Goal: Information Seeking & Learning: Learn about a topic

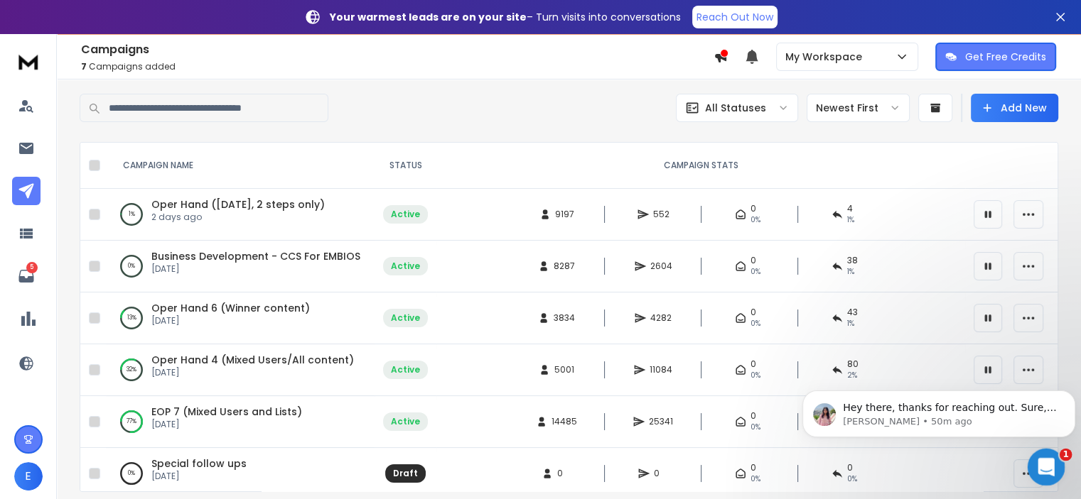
click at [1048, 467] on icon "Open Intercom Messenger" at bounding box center [1043, 465] width 23 height 23
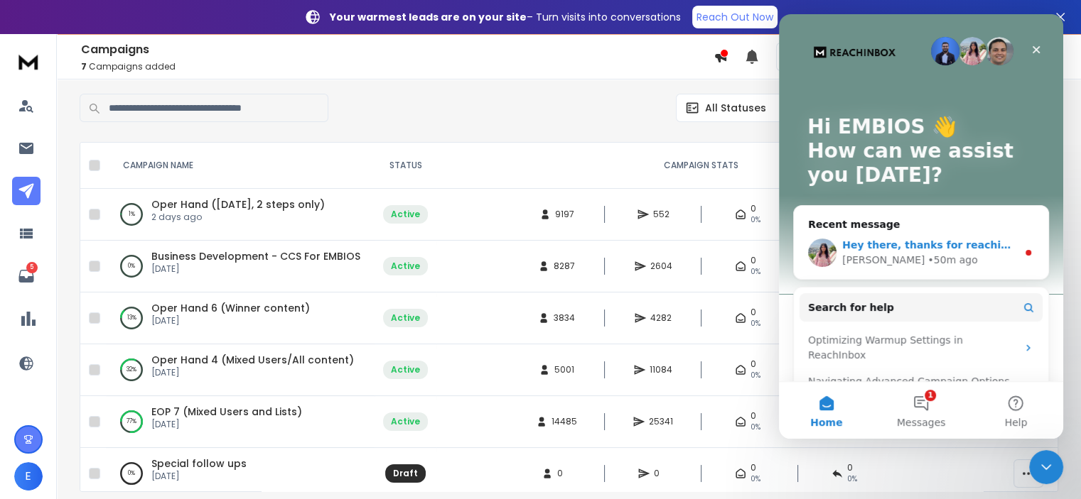
click at [927, 249] on span "Hey there, thanks for reaching out. Sure, let me check this and get back to you." at bounding box center [1067, 244] width 450 height 11
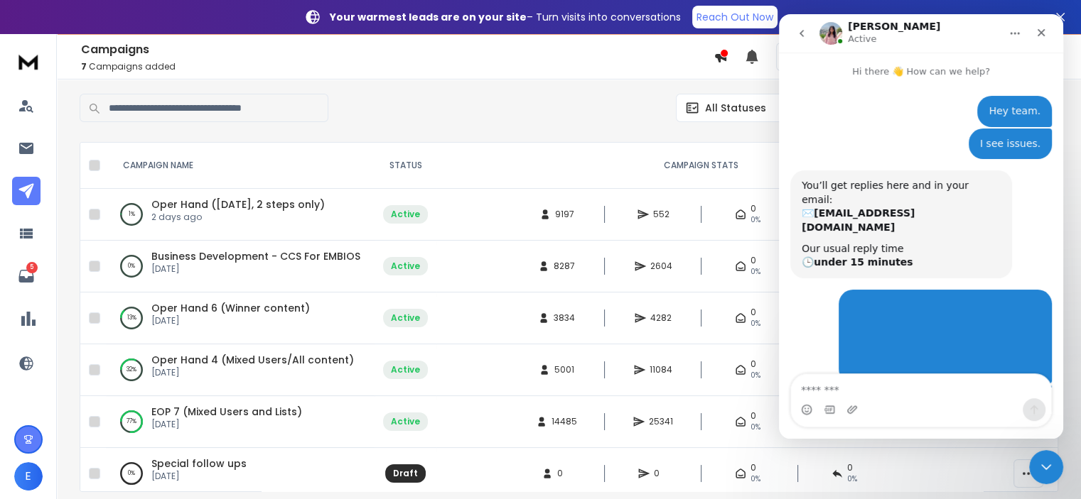
scroll to position [43, 0]
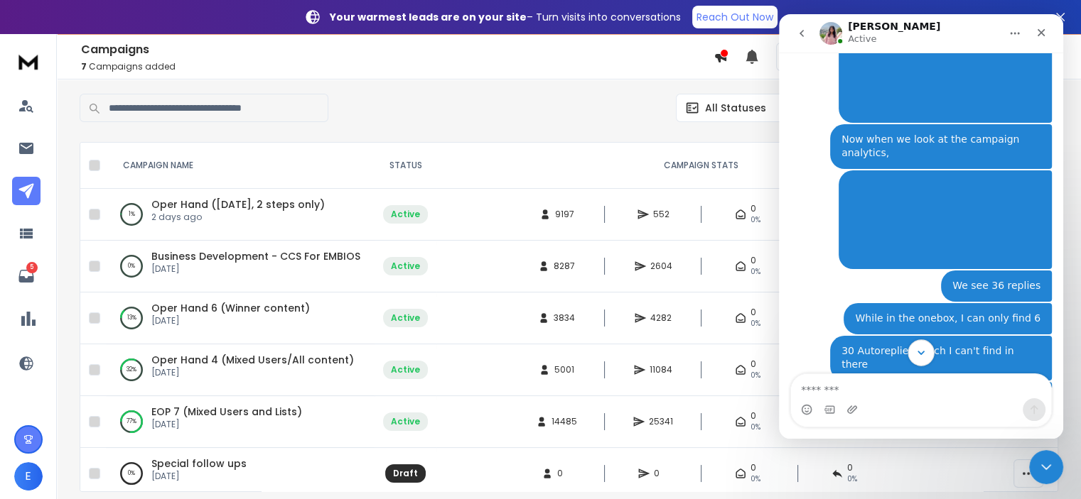
click at [914, 356] on icon "Scroll to bottom" at bounding box center [920, 353] width 13 height 13
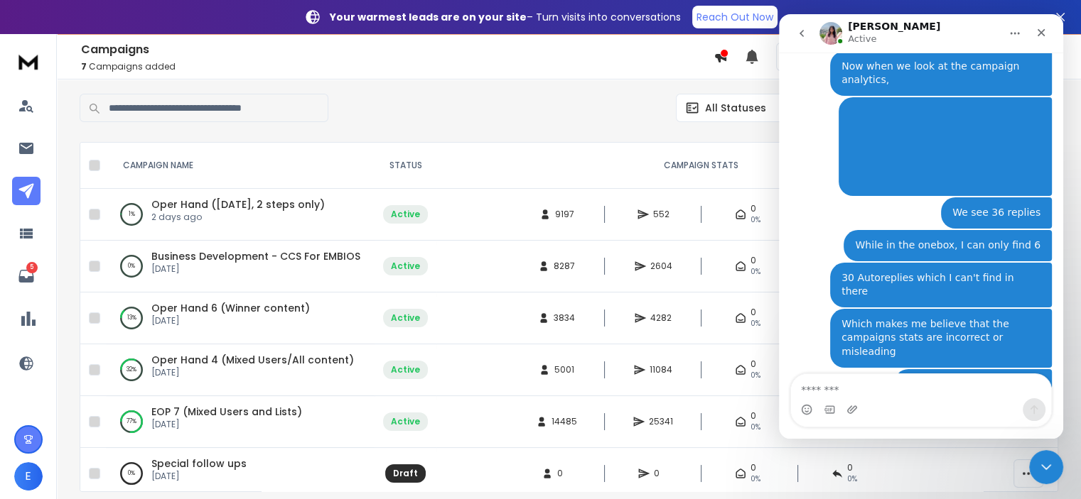
scroll to position [696, 0]
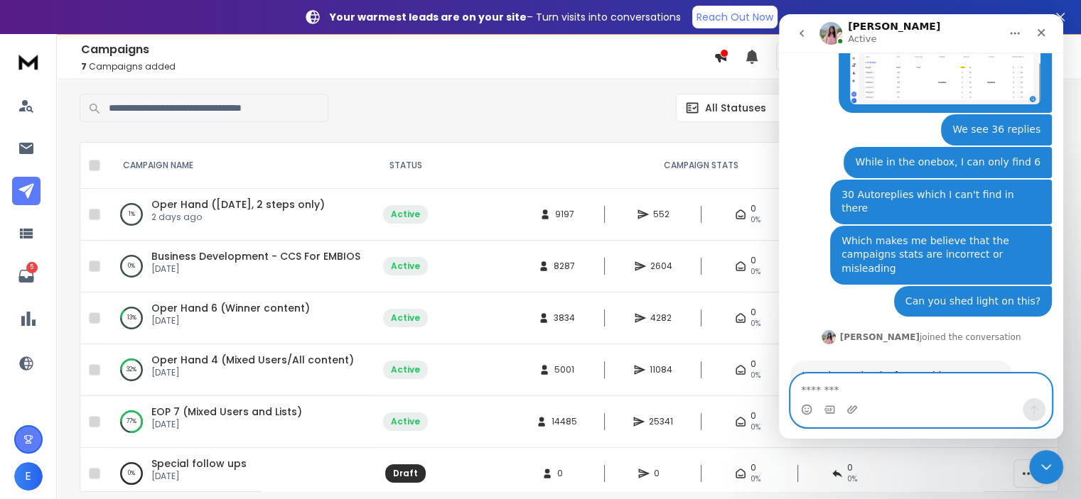
click at [836, 389] on textarea "Message…" at bounding box center [921, 386] width 260 height 24
type textarea "*"
type textarea "**********"
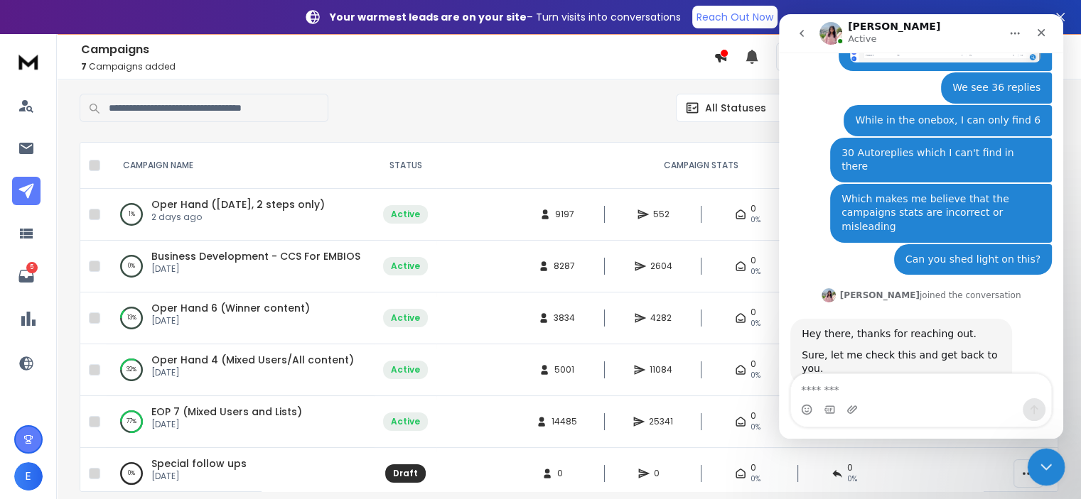
click at [1044, 461] on icon "Close Intercom Messenger" at bounding box center [1043, 465] width 17 height 17
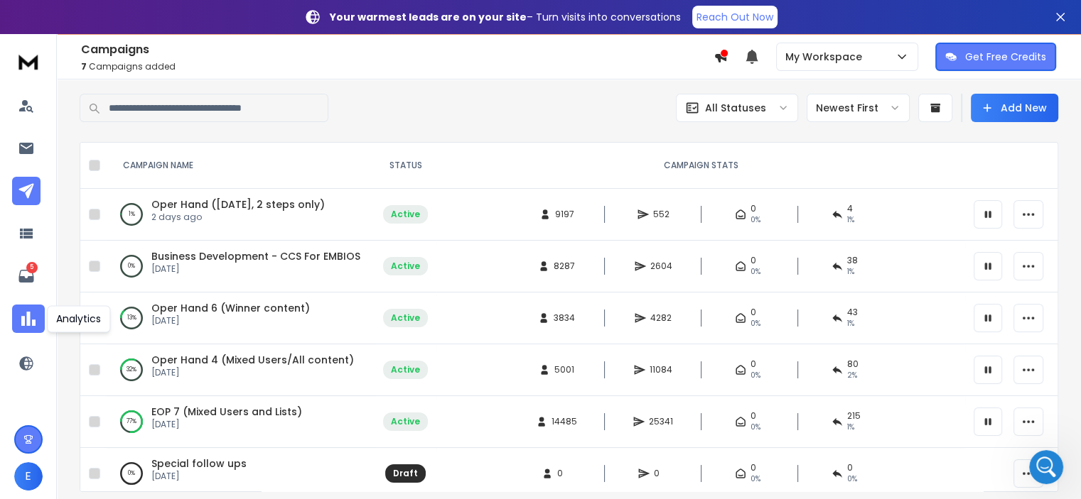
click at [33, 328] on icon at bounding box center [28, 318] width 21 height 21
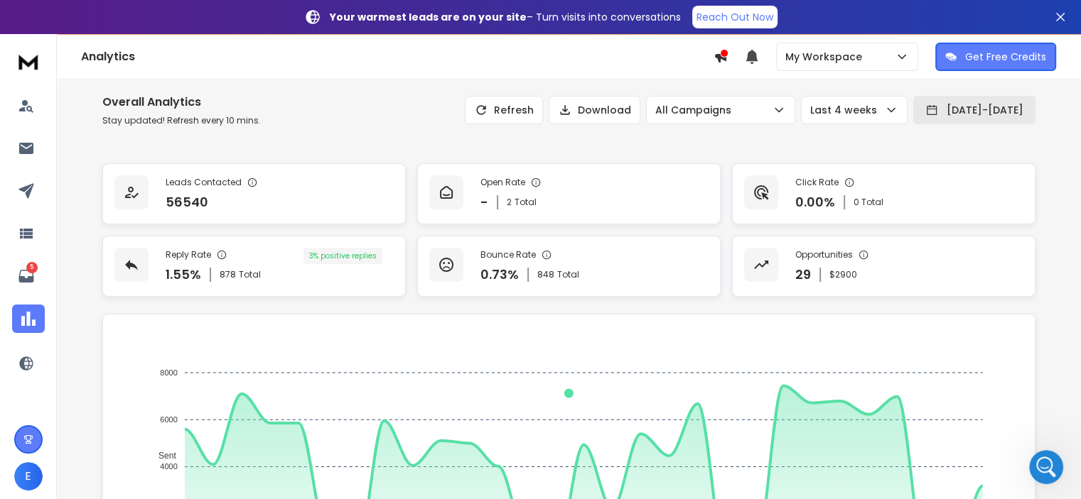
click at [956, 108] on button "21 Jul 2025 - 18 Aug 2025" at bounding box center [974, 110] width 122 height 28
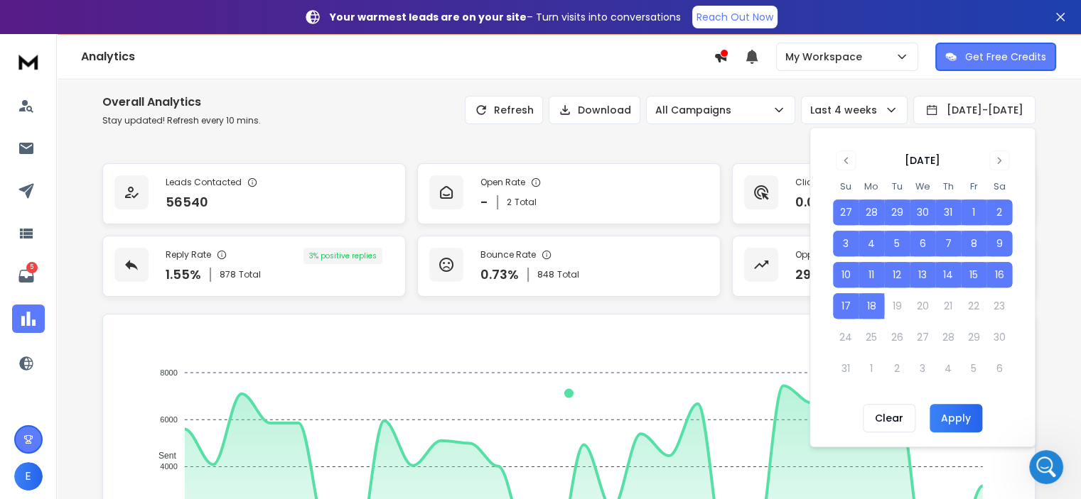
click at [871, 309] on button "18" at bounding box center [871, 306] width 26 height 26
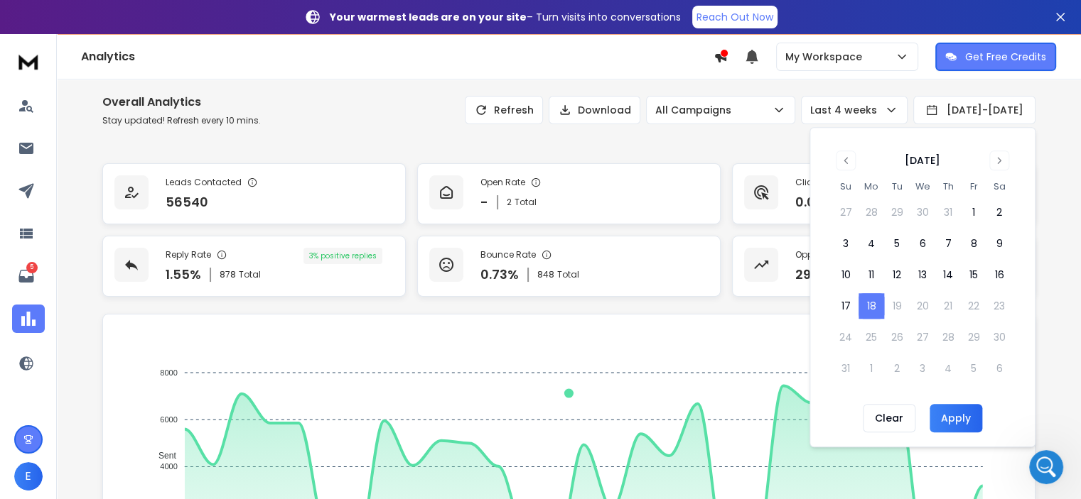
click at [955, 431] on button "Apply" at bounding box center [955, 418] width 53 height 28
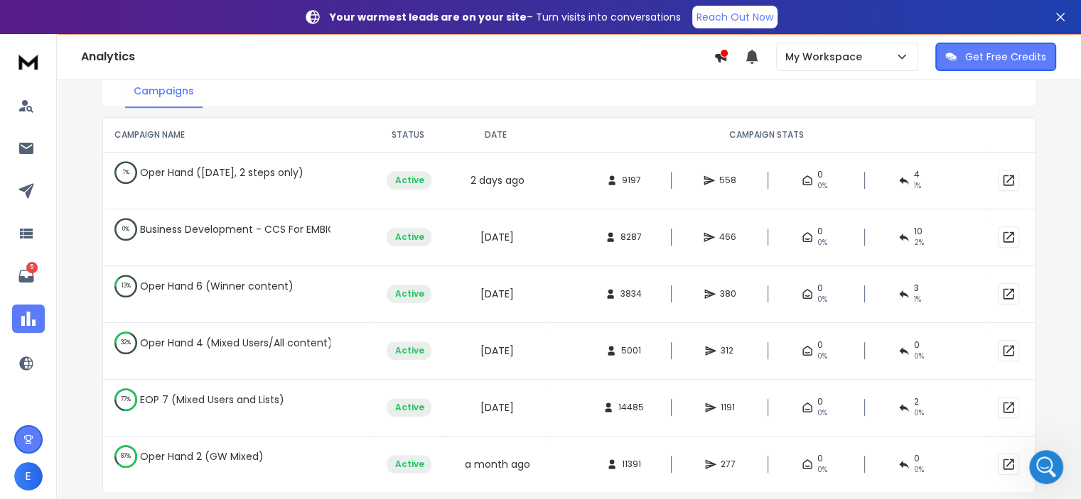
scroll to position [620, 0]
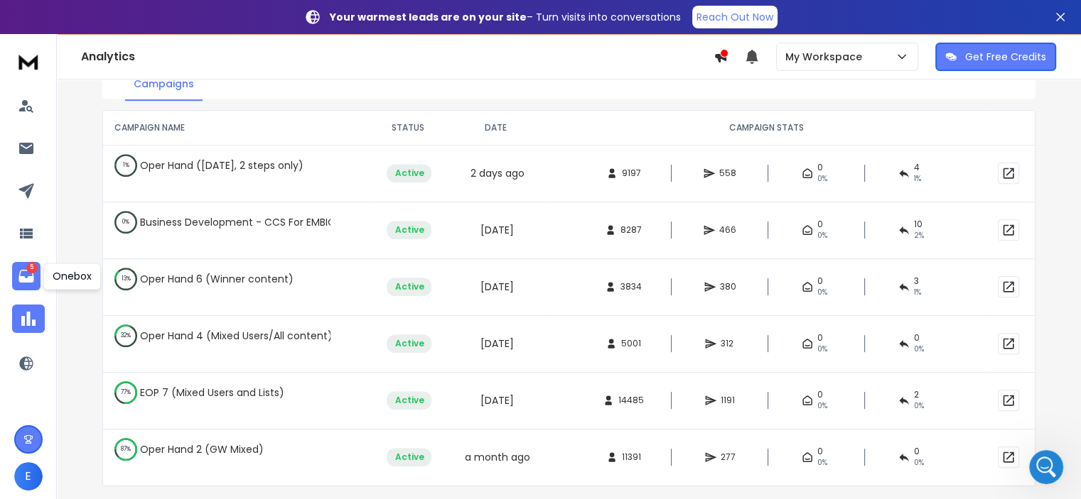
click at [31, 267] on p "5" at bounding box center [31, 267] width 11 height 11
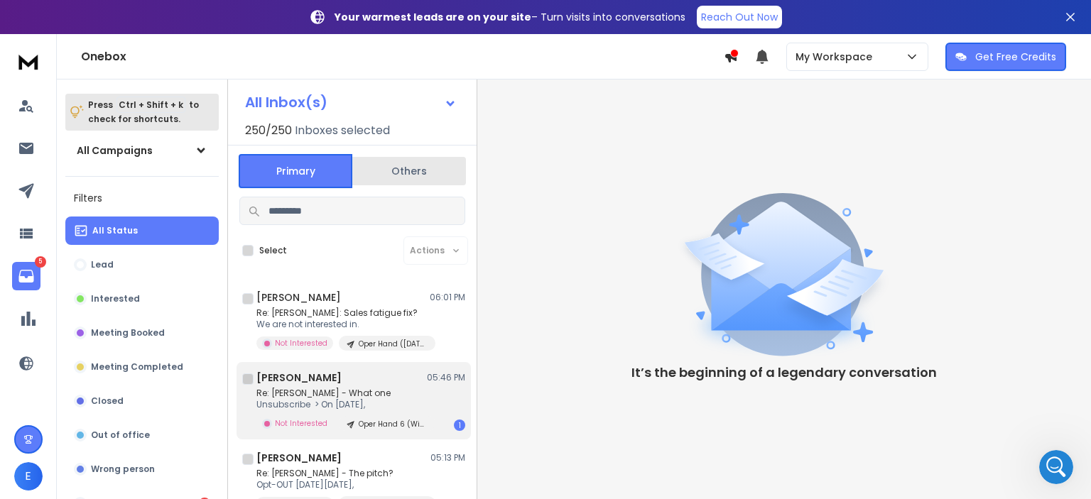
click at [361, 404] on p "Unsubscribe > On [DATE]," at bounding box center [341, 404] width 171 height 11
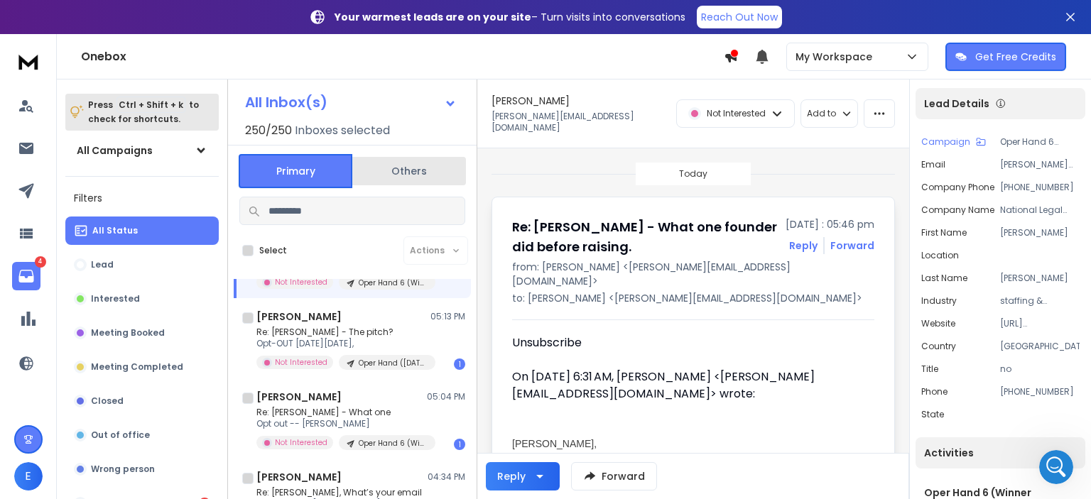
scroll to position [142, 0]
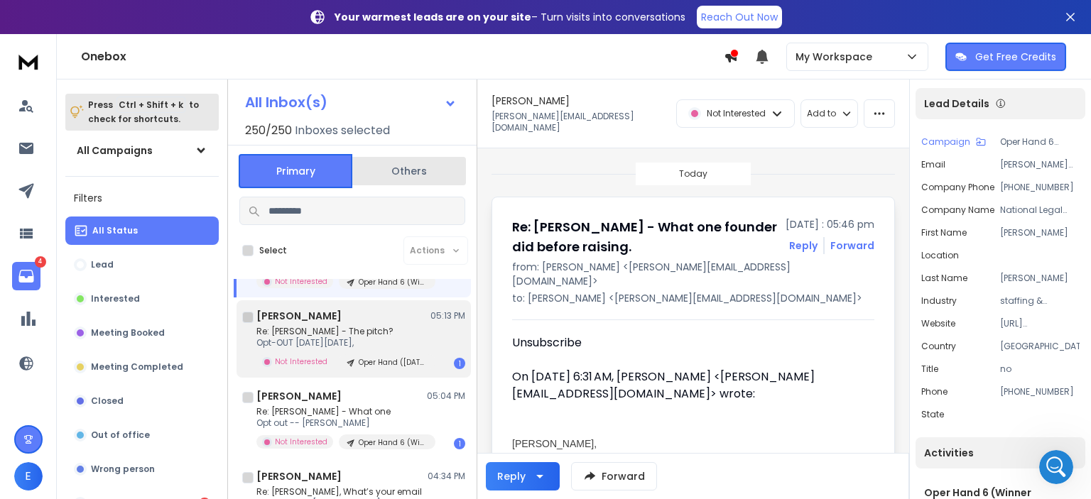
click at [369, 332] on p "Re: [PERSON_NAME] - The pitch?" at bounding box center [341, 331] width 171 height 11
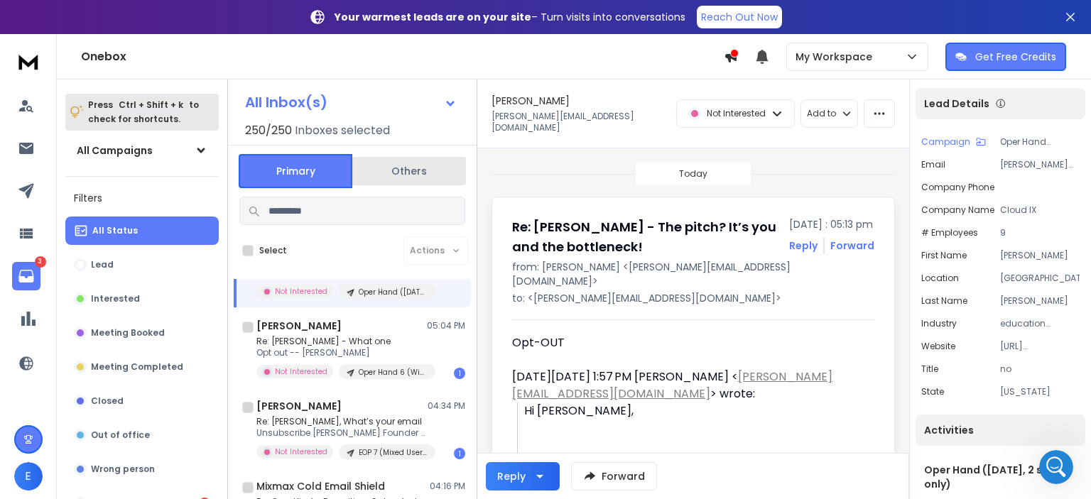
scroll to position [213, 0]
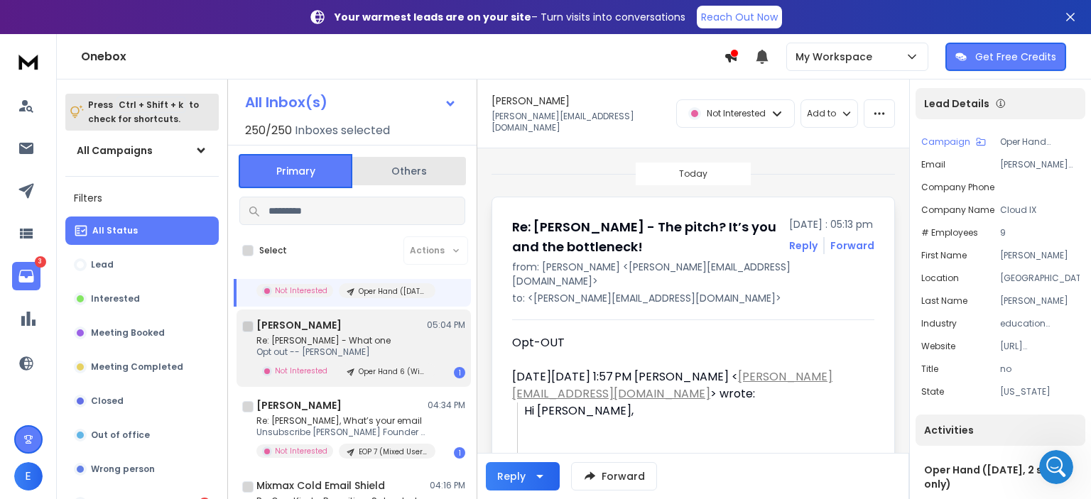
click at [368, 335] on div "Robert Harris 05:04 PM Re: Robert - What one Opt out -- Robert David Not Intere…" at bounding box center [360, 348] width 209 height 60
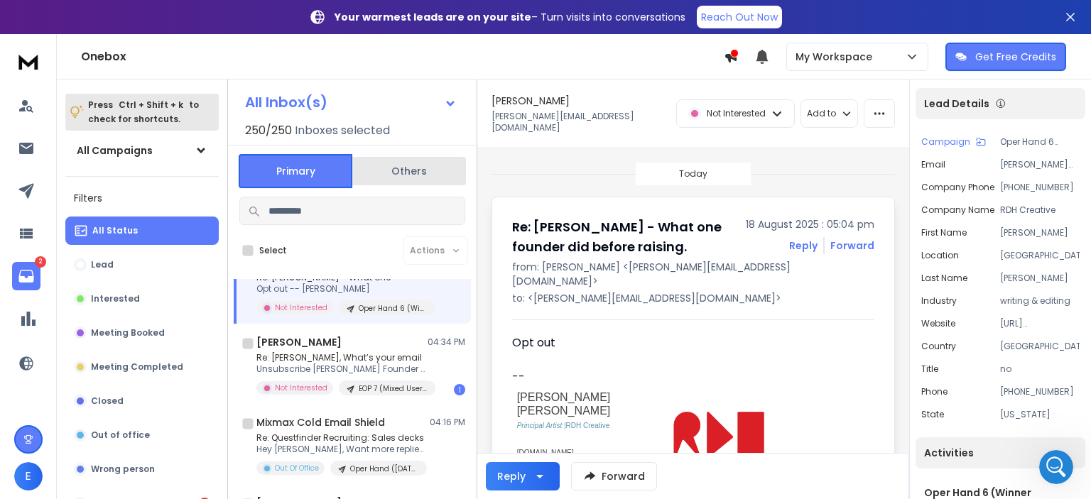
scroll to position [284, 0]
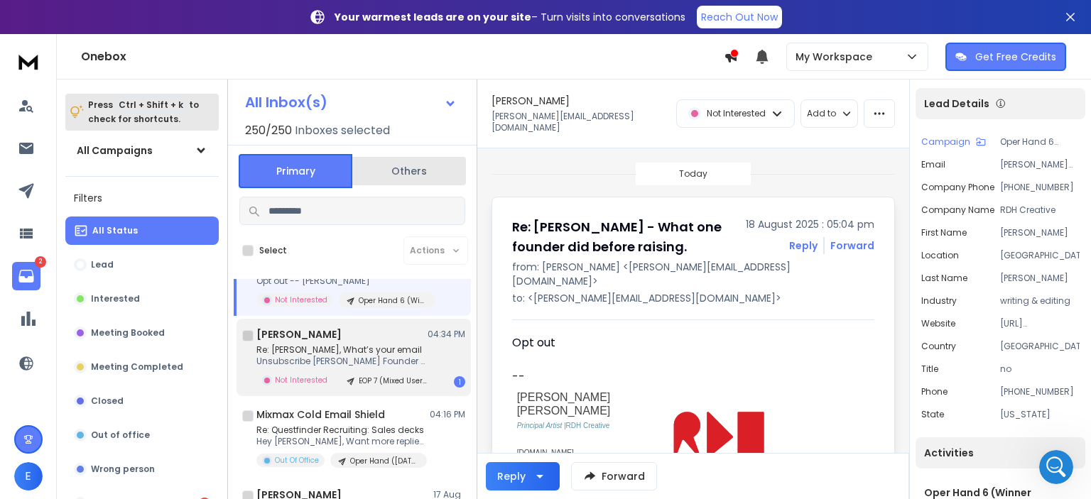
click at [365, 360] on p "Unsubscribe [PERSON_NAME] Founder Premier" at bounding box center [341, 361] width 171 height 11
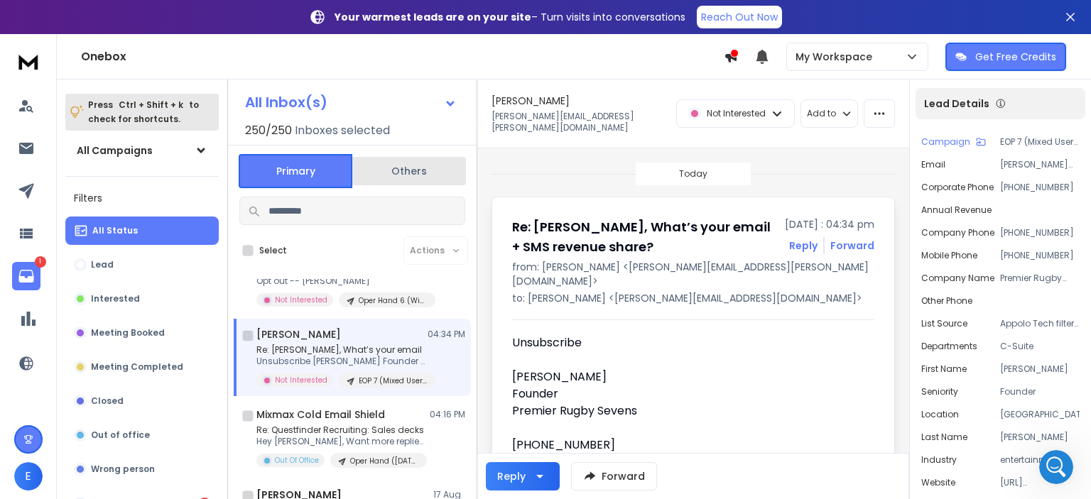
scroll to position [426, 0]
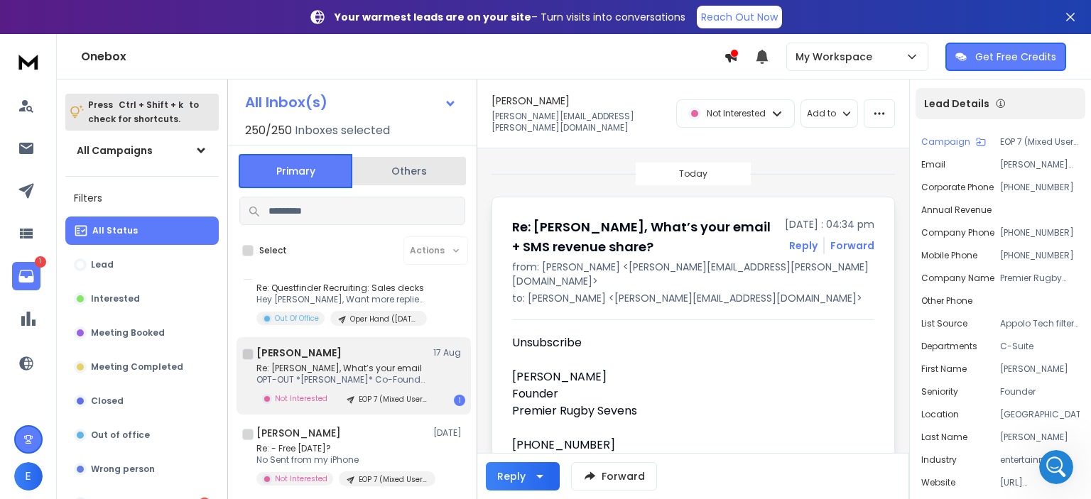
click at [366, 349] on div "Susan Frantz 17 Aug" at bounding box center [360, 353] width 209 height 14
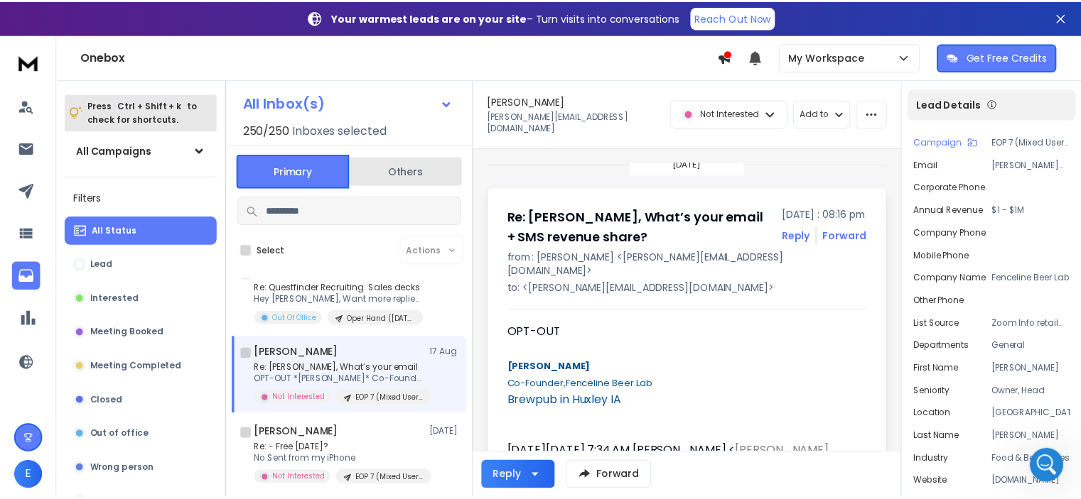
scroll to position [0, 0]
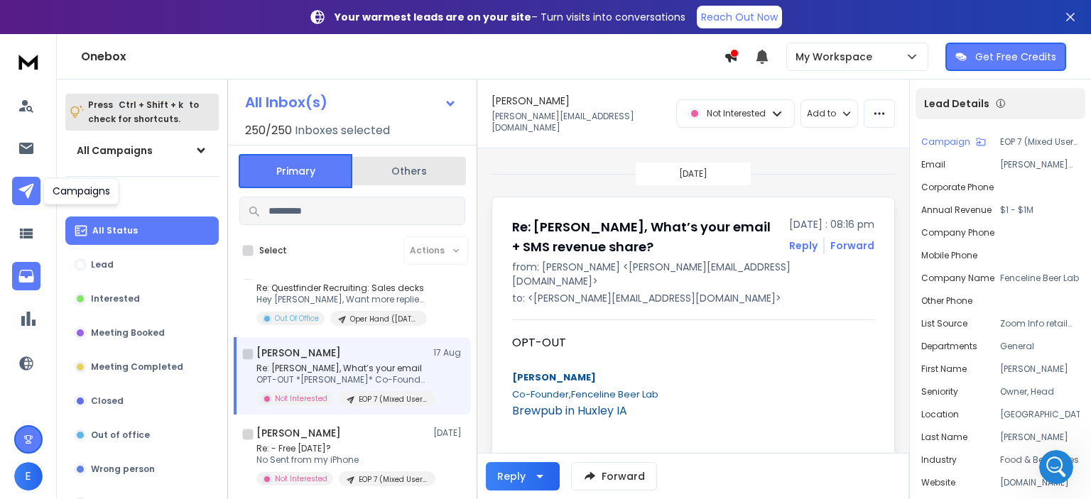
click at [28, 190] on icon at bounding box center [25, 190] width 15 height 15
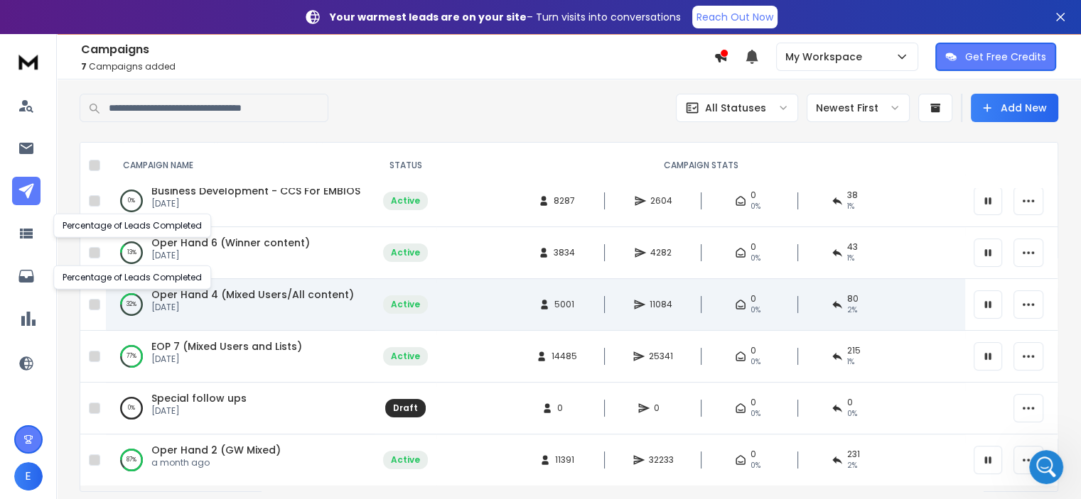
scroll to position [69, 0]
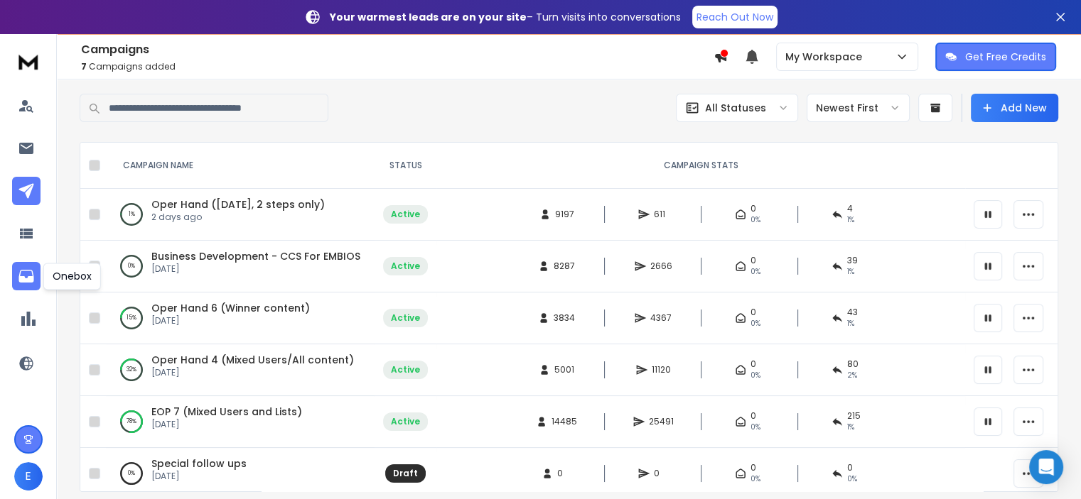
click at [18, 277] on icon at bounding box center [25, 276] width 15 height 13
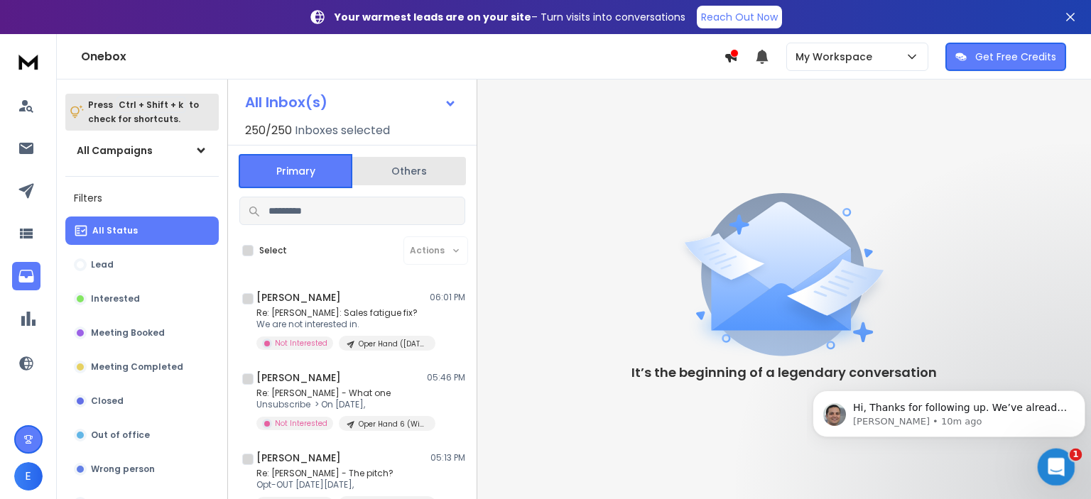
click at [1050, 477] on div "Open Intercom Messenger" at bounding box center [1054, 465] width 47 height 47
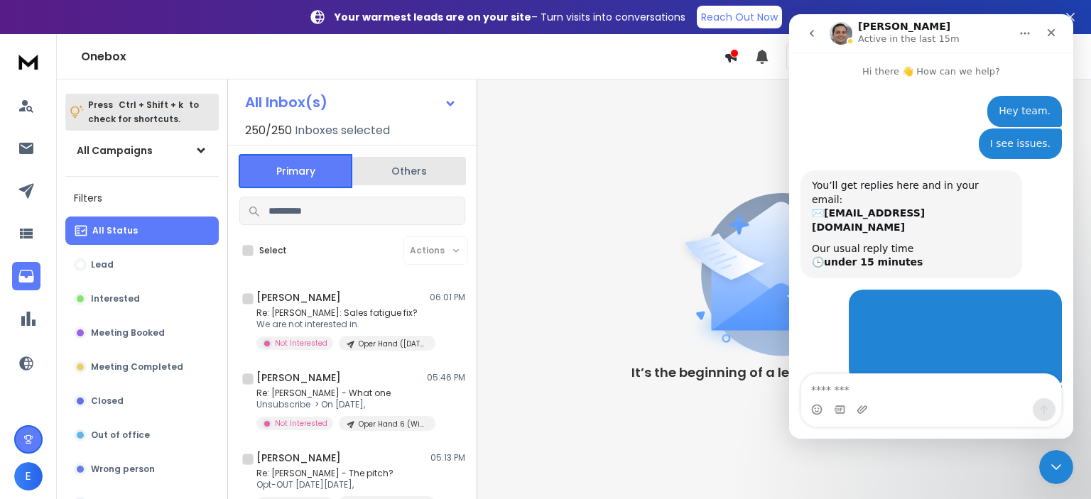
scroll to position [1, 0]
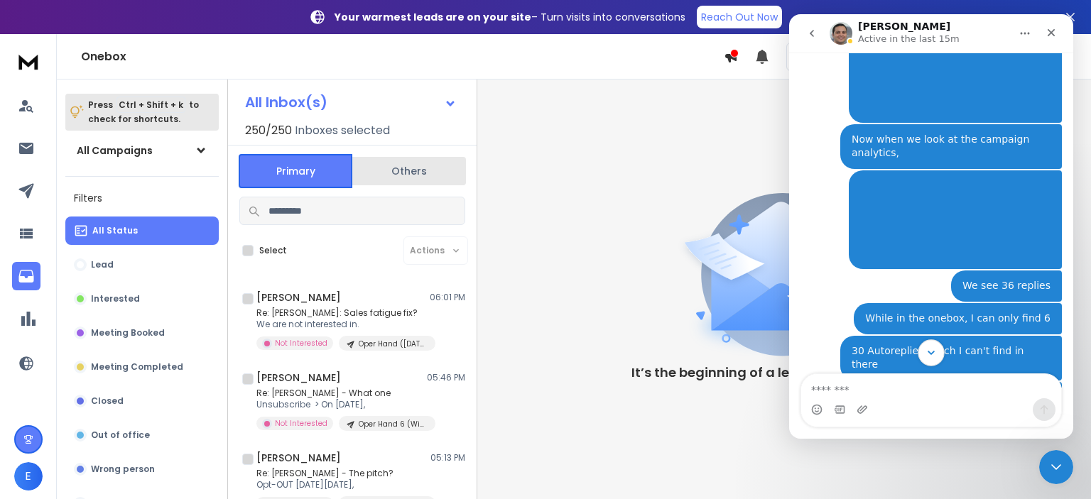
click at [937, 357] on icon "Scroll to bottom" at bounding box center [931, 353] width 13 height 13
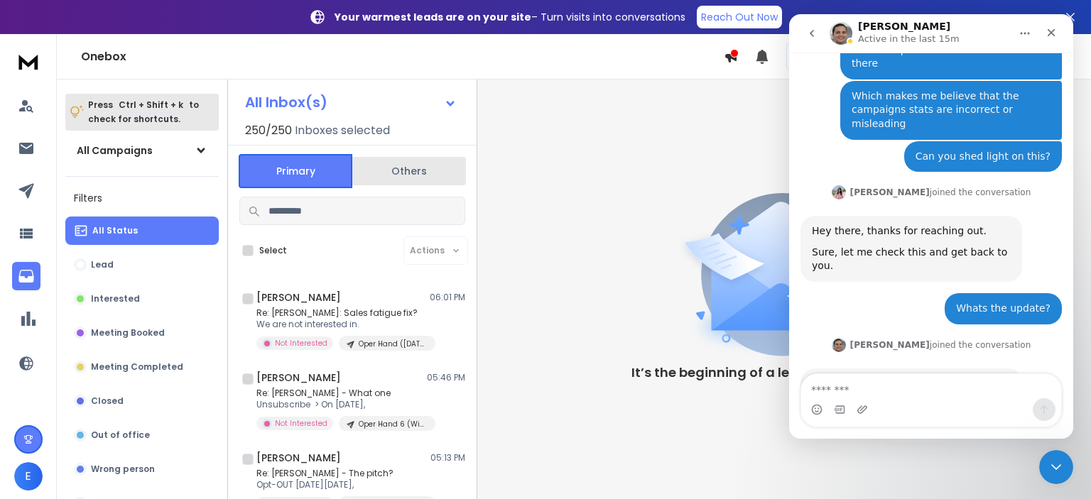
scroll to position [904, 0]
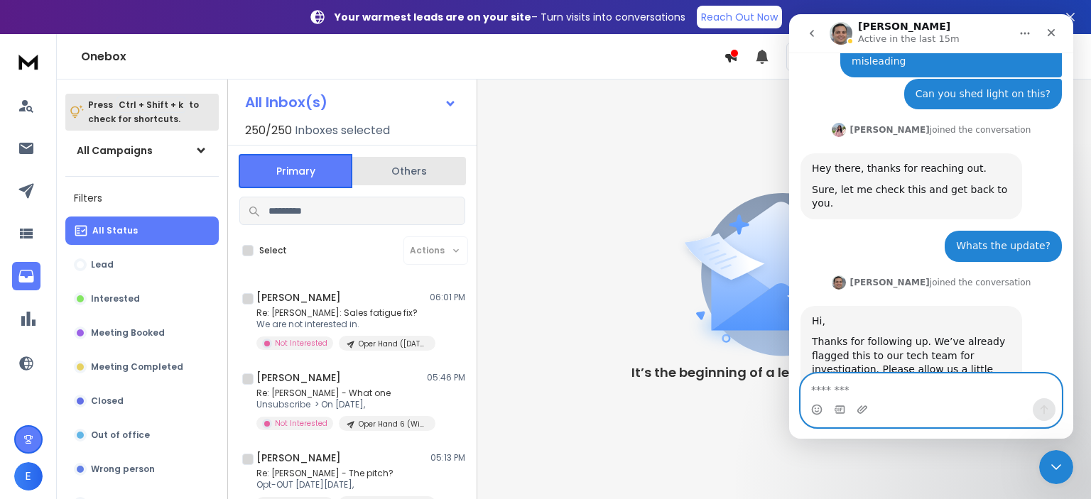
click at [831, 383] on textarea "Message…" at bounding box center [931, 386] width 260 height 24
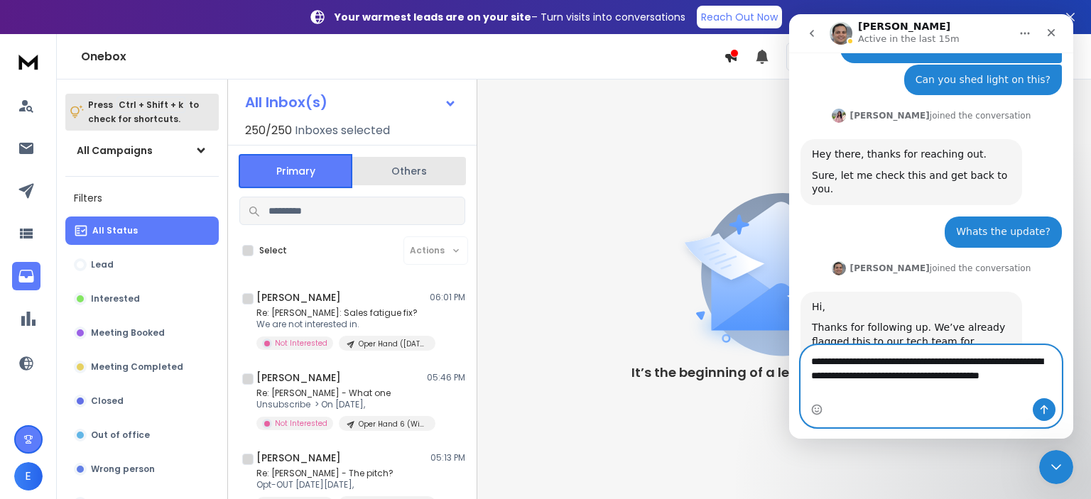
scroll to position [932, 0]
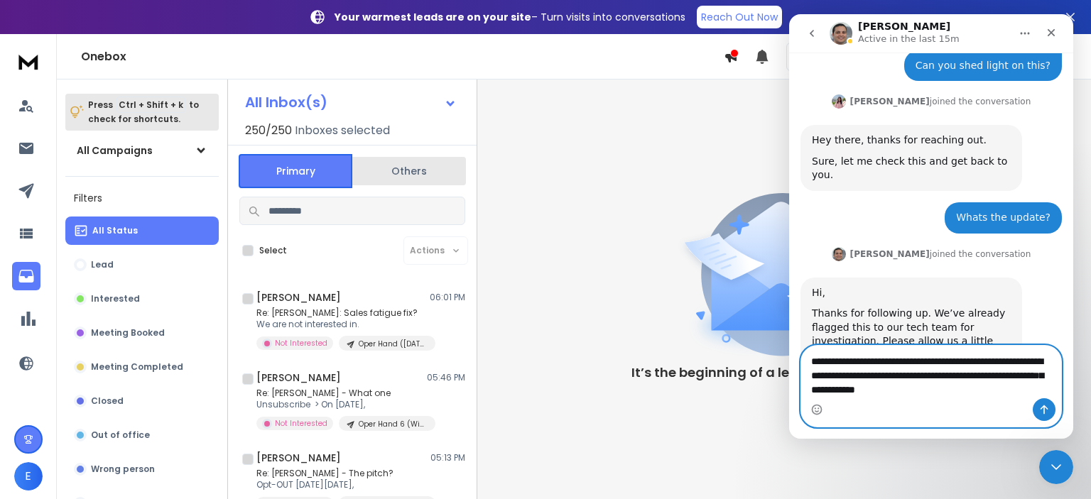
type textarea "**********"
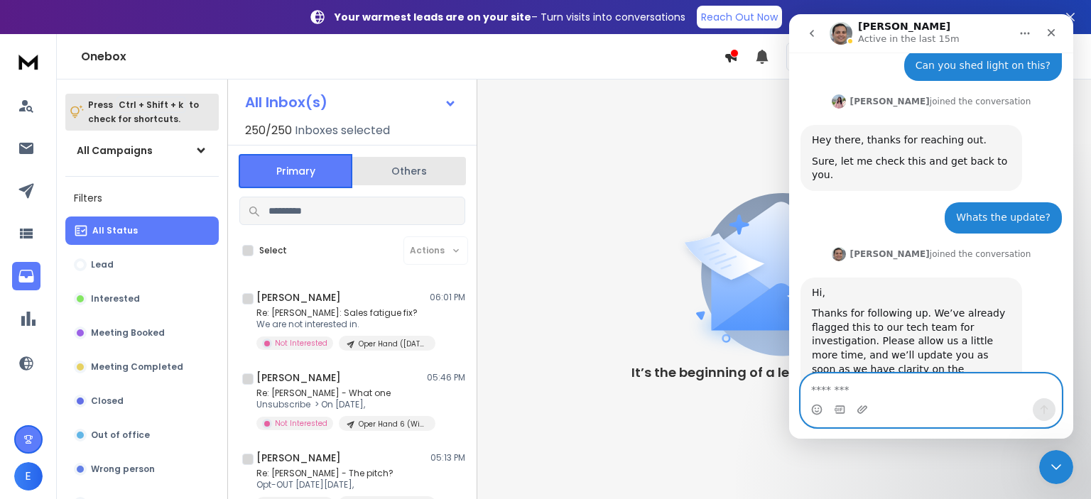
scroll to position [988, 0]
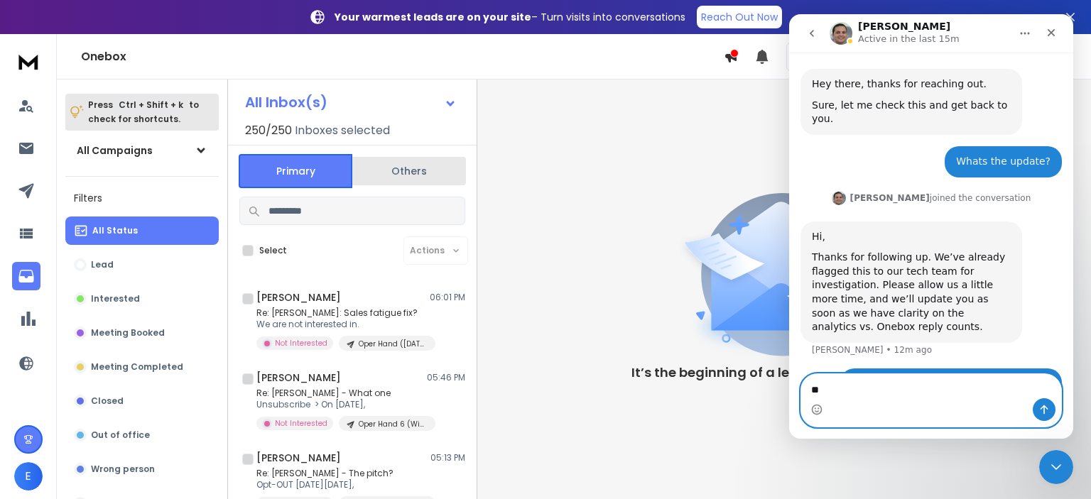
type textarea "*"
click at [1039, 388] on textarea "**********" at bounding box center [931, 386] width 260 height 24
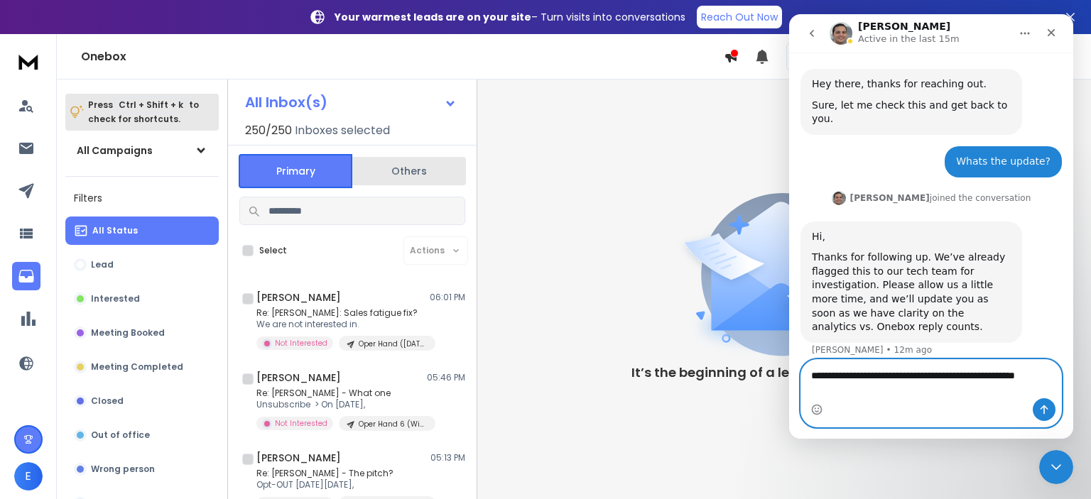
scroll to position [1002, 0]
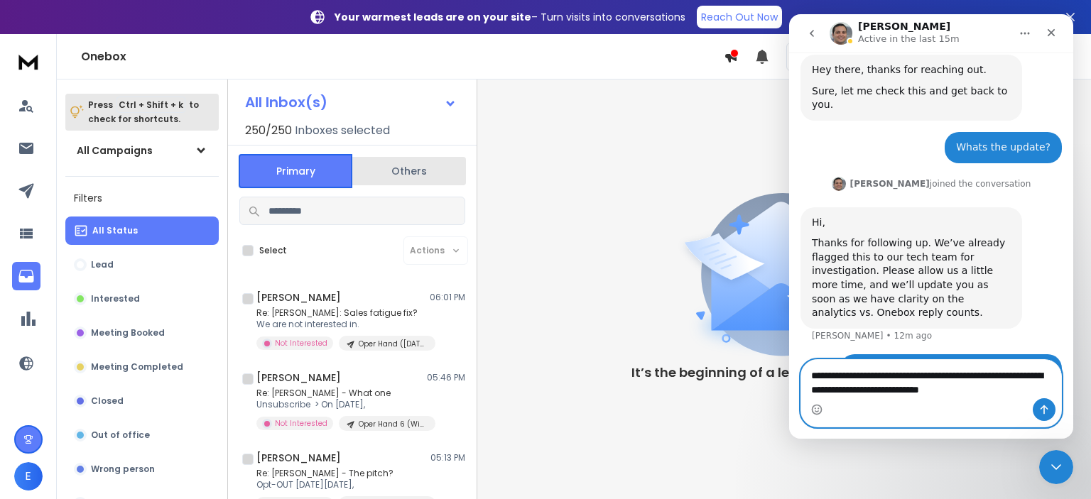
type textarea "**********"
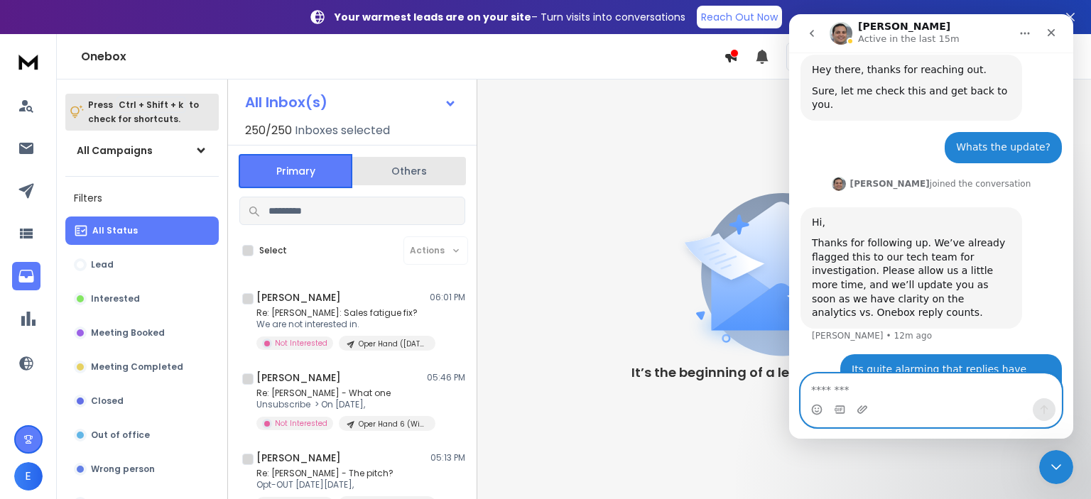
scroll to position [1049, 0]
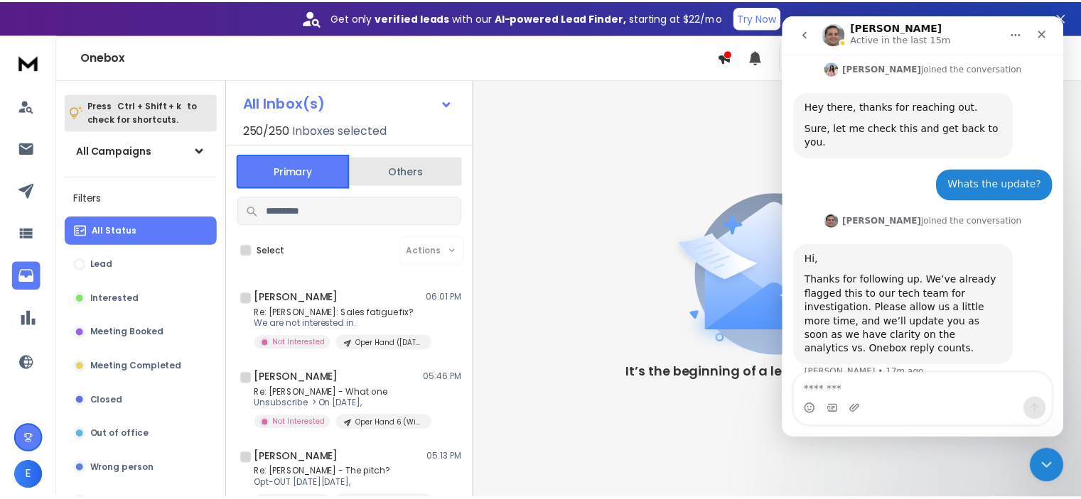
scroll to position [1049, 0]
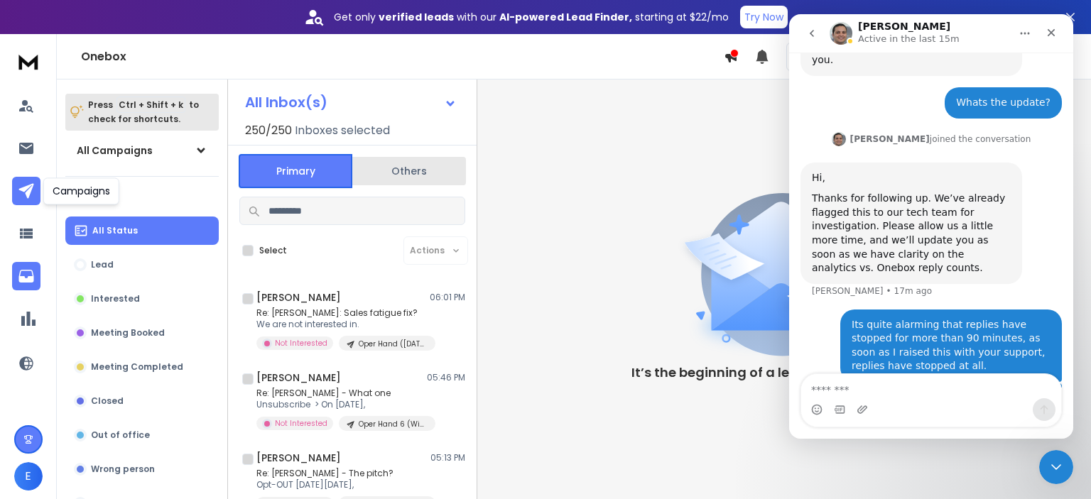
click at [31, 201] on link at bounding box center [26, 191] width 28 height 28
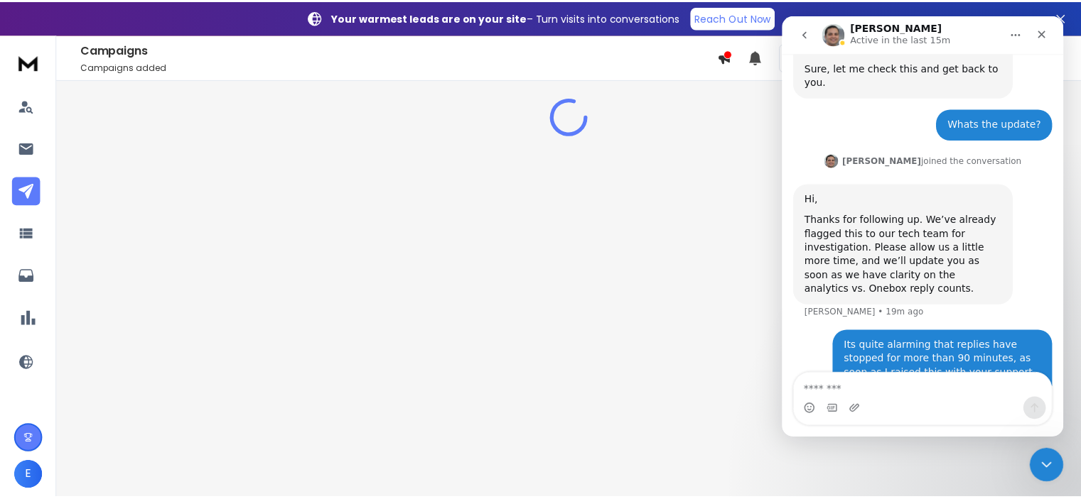
scroll to position [1049, 0]
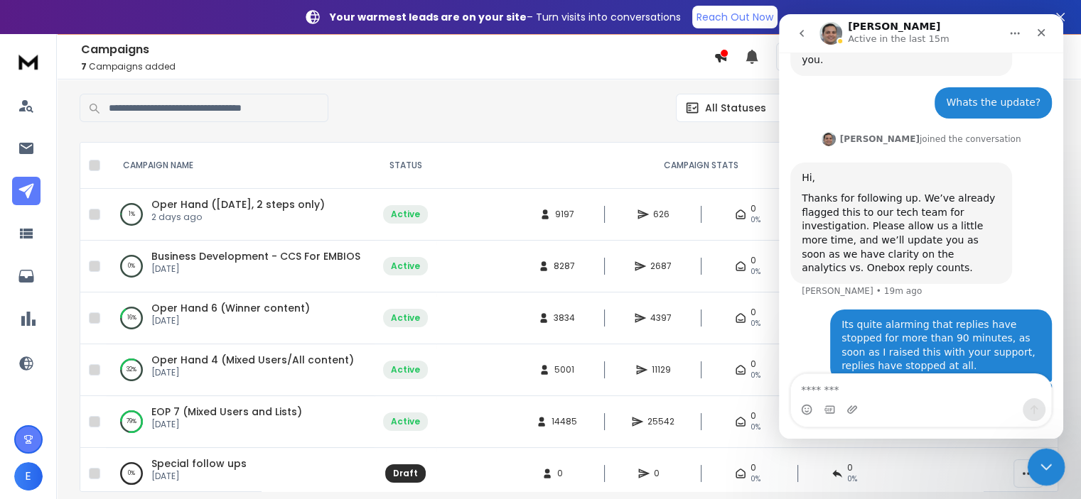
click at [1040, 462] on icon "Close Intercom Messenger" at bounding box center [1043, 465] width 17 height 17
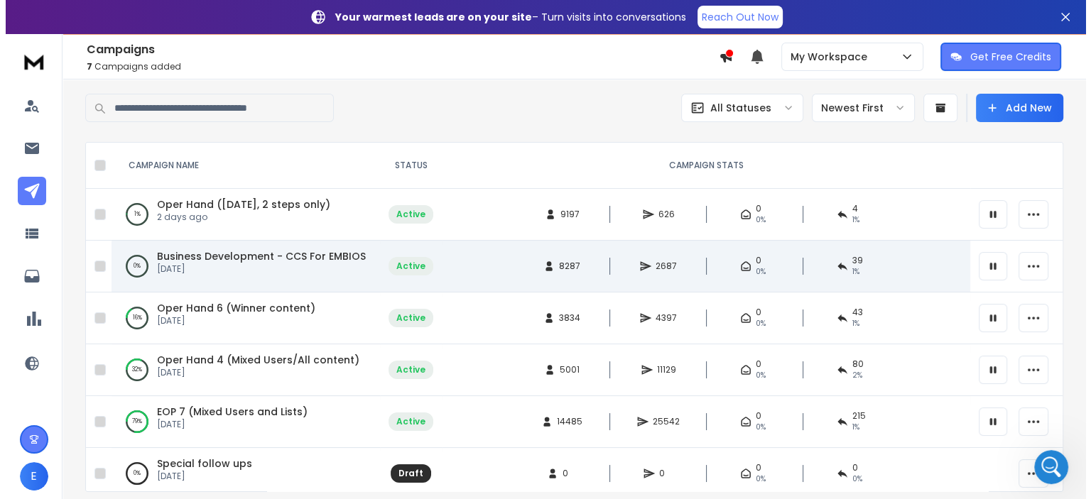
scroll to position [1048, 0]
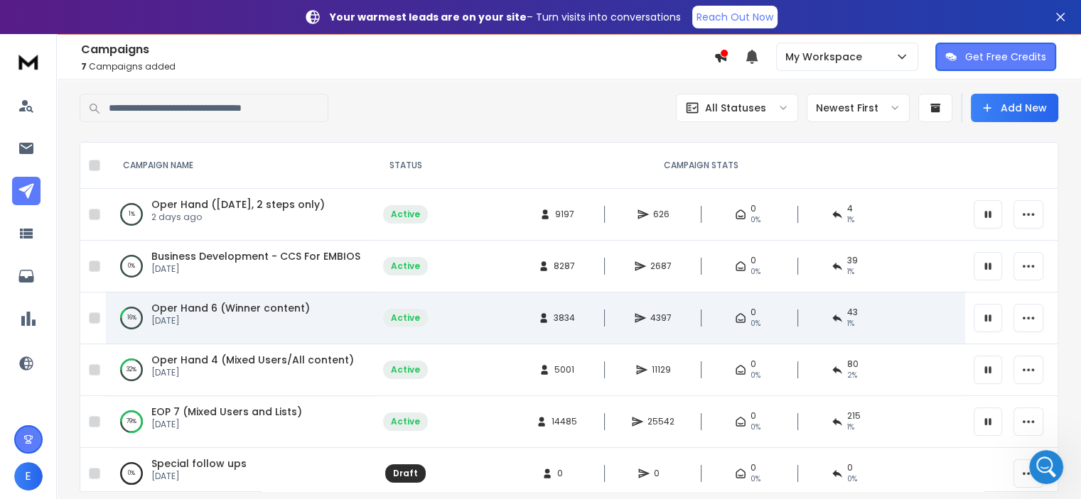
click at [219, 313] on span "Oper Hand 6 (Winner content)" at bounding box center [230, 308] width 158 height 14
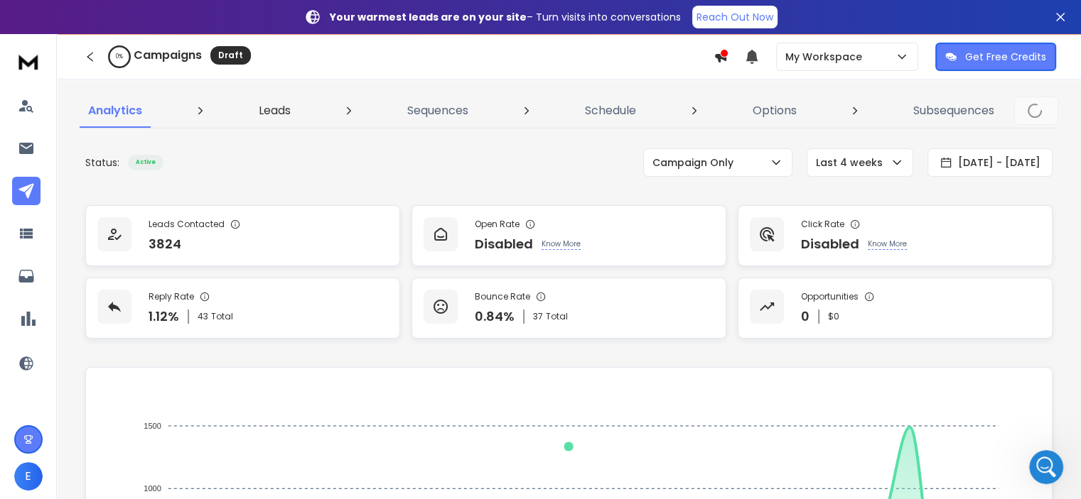
click at [269, 117] on p "Leads" at bounding box center [275, 110] width 32 height 17
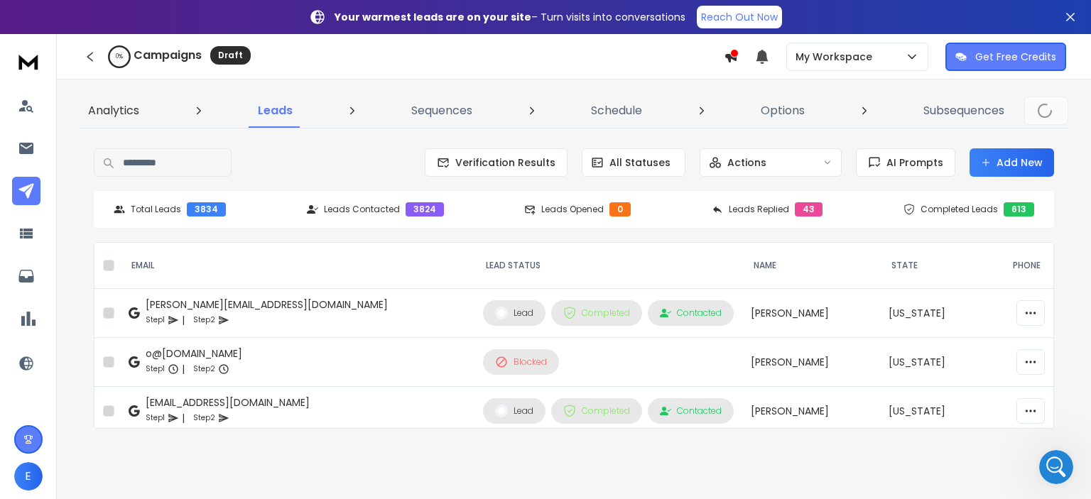
click at [138, 119] on p "Analytics" at bounding box center [113, 110] width 51 height 17
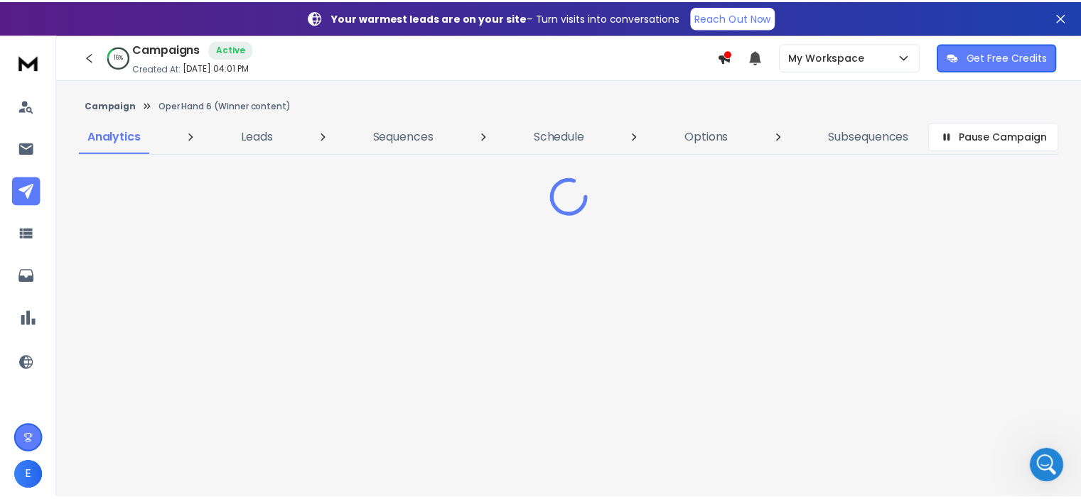
scroll to position [1103, 0]
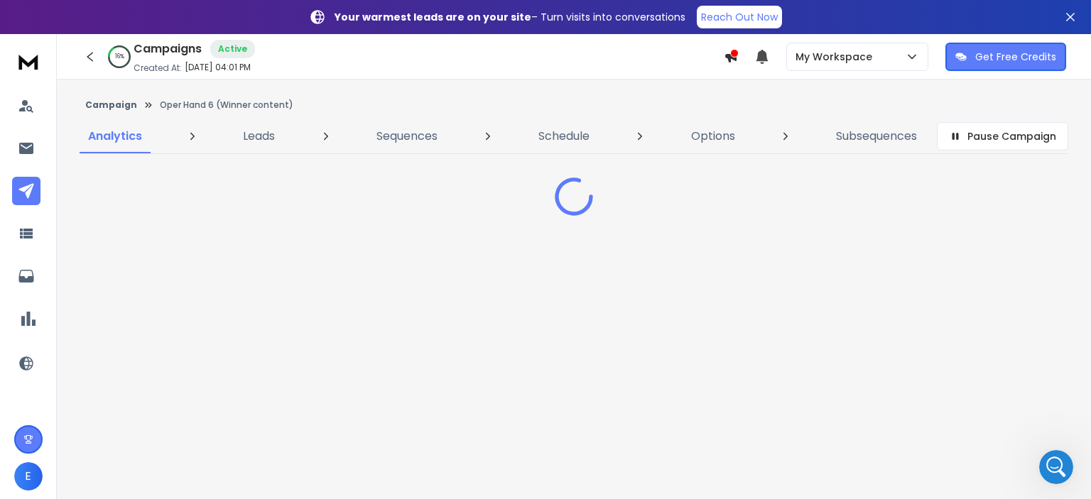
click at [1071, 12] on icon at bounding box center [1070, 17] width 13 height 13
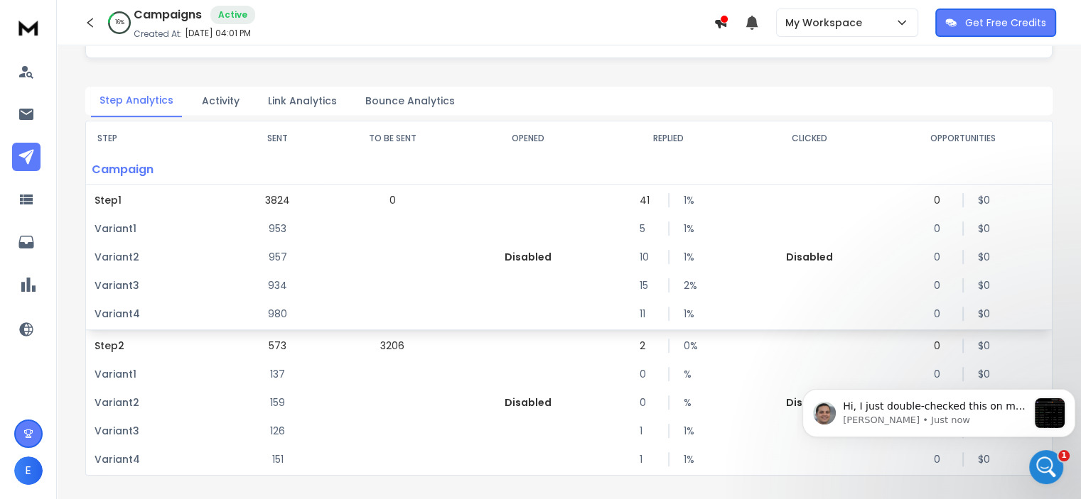
scroll to position [1552, 0]
click at [1042, 407] on div "message notification from Raj, Just now. Hi, I just double-checked this on my s…" at bounding box center [1049, 414] width 30 height 30
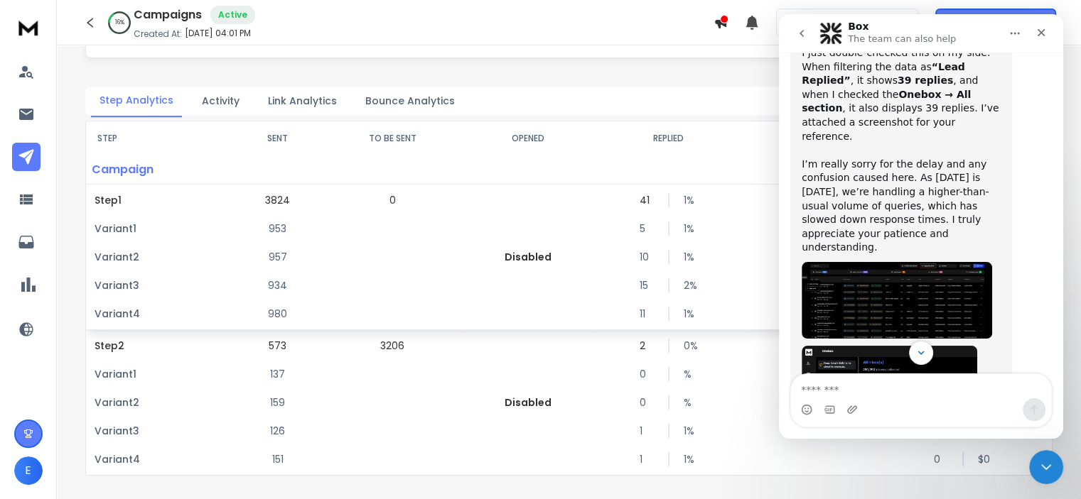
scroll to position [1501, 0]
click at [848, 262] on img "Raj says…" at bounding box center [896, 300] width 190 height 77
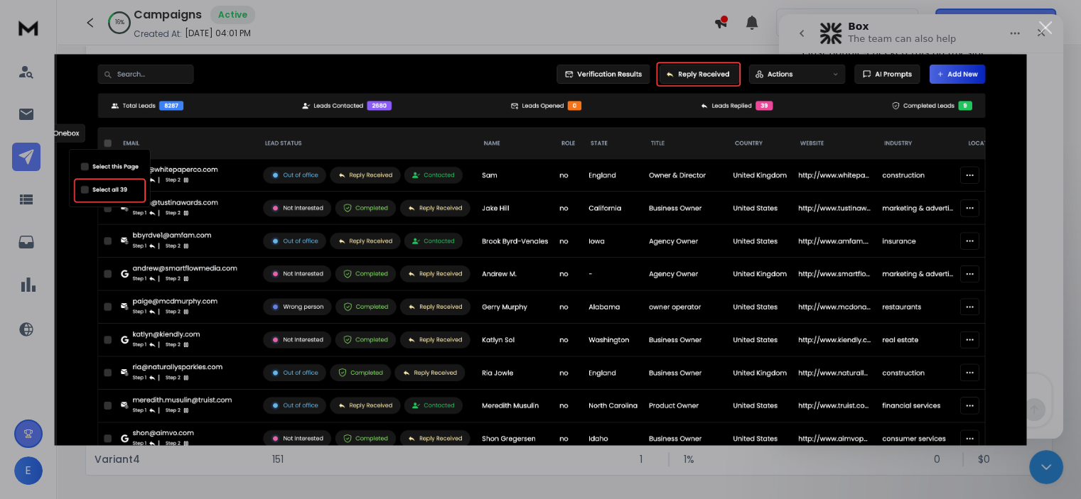
scroll to position [0, 0]
click at [1044, 27] on div "Close" at bounding box center [1045, 27] width 13 height 13
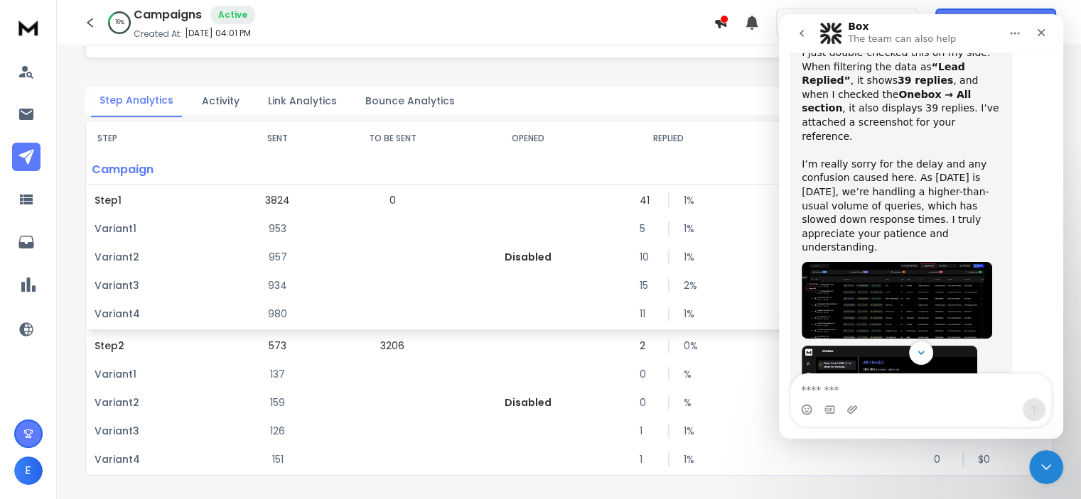
click at [828, 346] on img "Raj says…" at bounding box center [888, 441] width 175 height 190
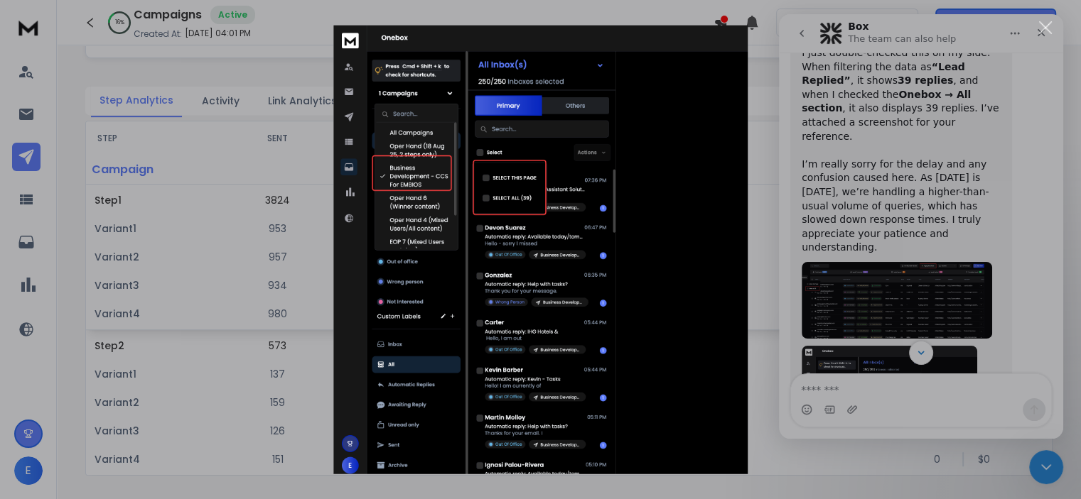
click at [26, 235] on div "Intercom messenger" at bounding box center [540, 249] width 1081 height 499
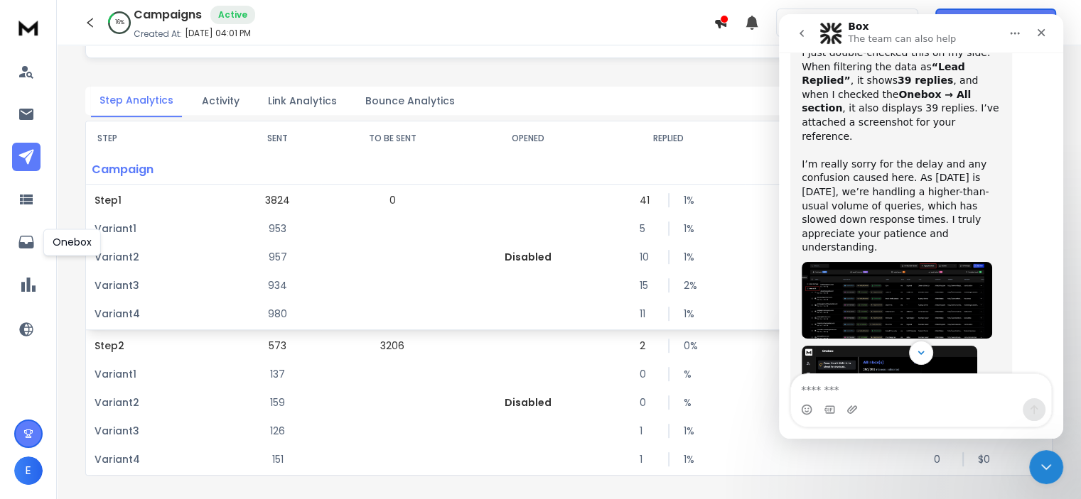
scroll to position [1523, 0]
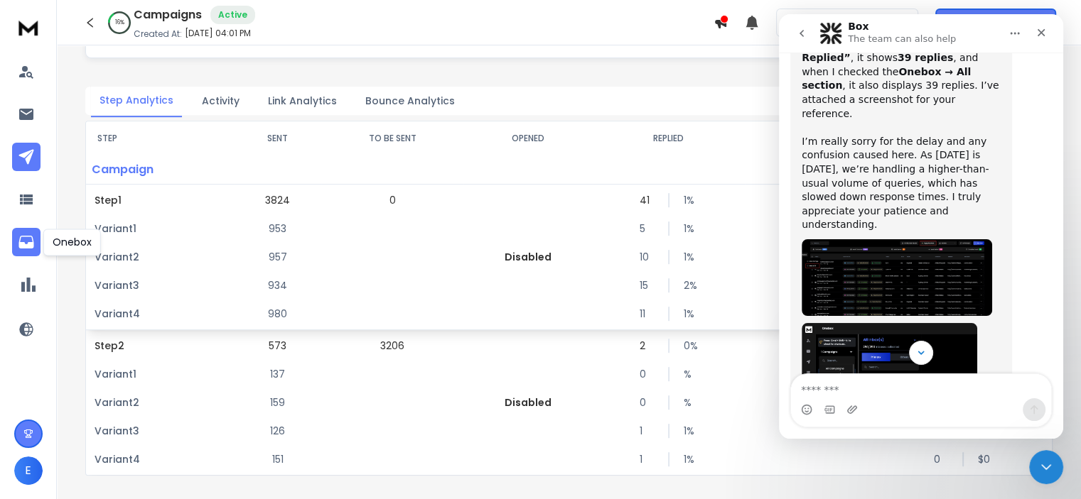
click at [25, 237] on icon at bounding box center [26, 242] width 17 height 17
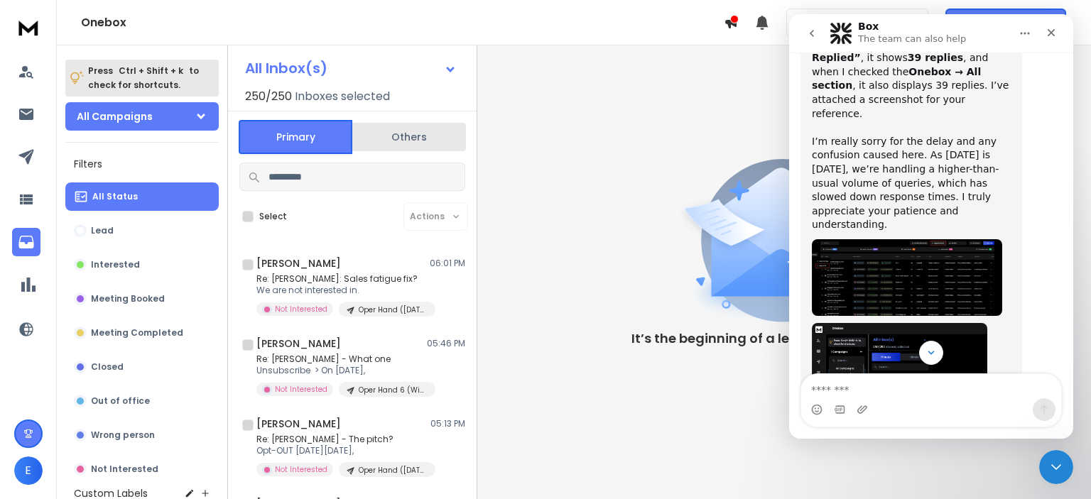
click at [122, 119] on h1 "All Campaigns" at bounding box center [115, 116] width 76 height 14
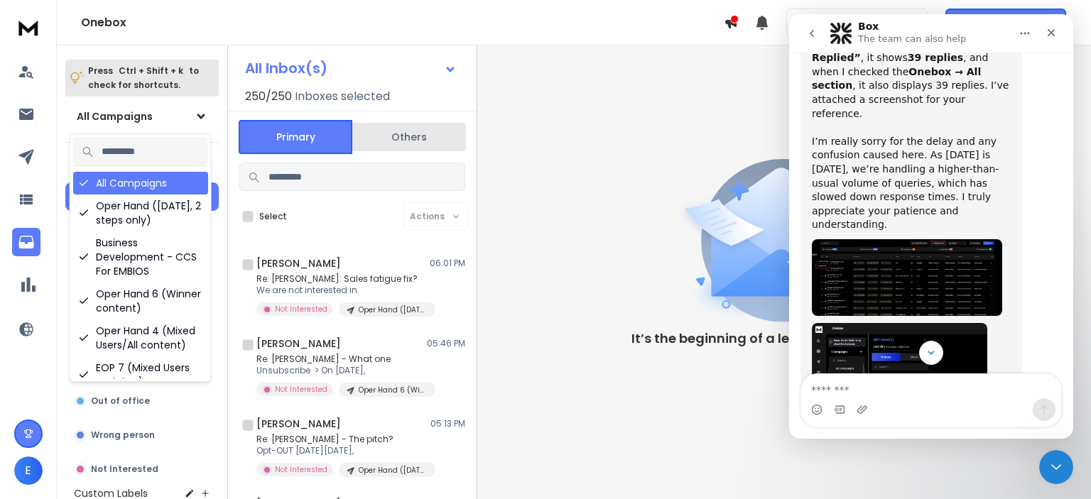
click at [128, 183] on div "All Campaigns" at bounding box center [140, 183] width 135 height 23
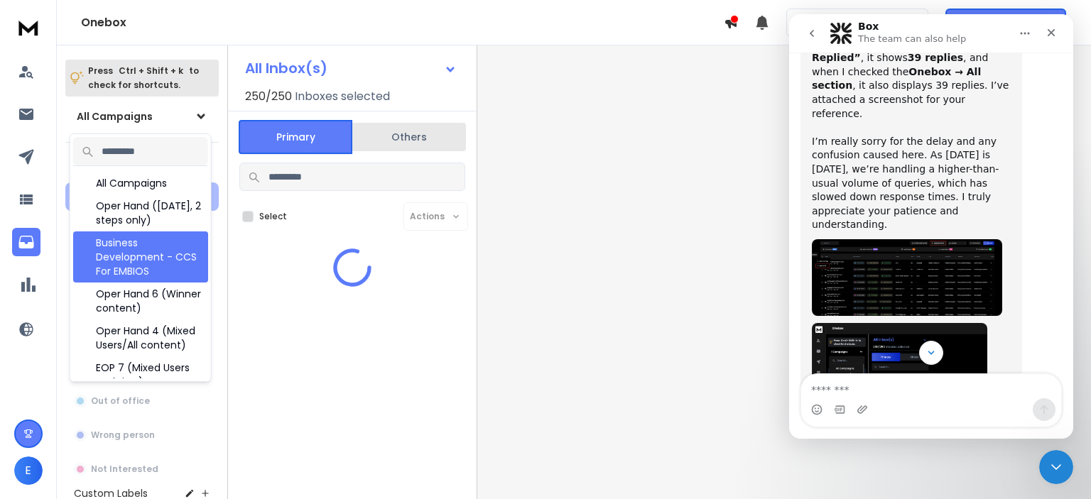
click at [136, 256] on div "Business Development - CCS For EMBIOS" at bounding box center [140, 257] width 135 height 51
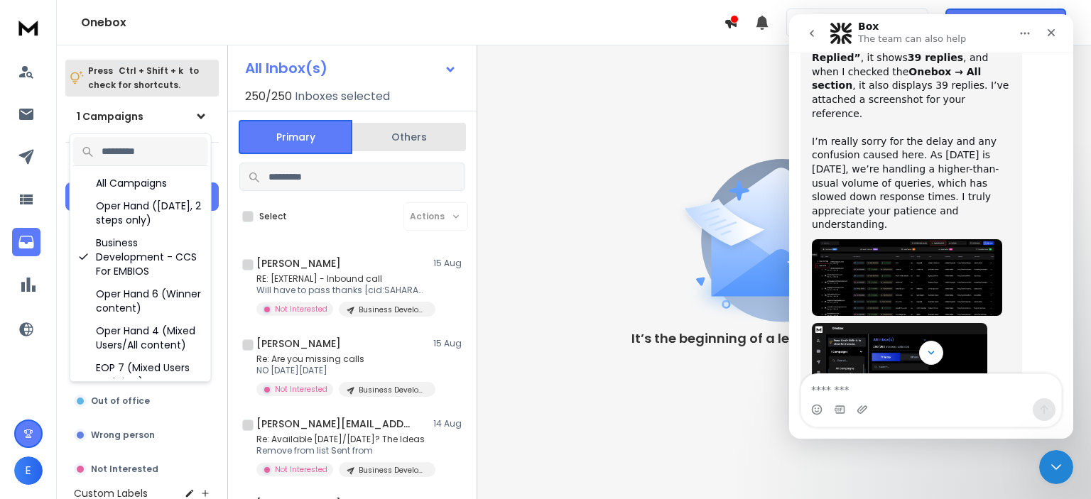
click at [441, 216] on div "Actions" at bounding box center [436, 216] width 65 height 28
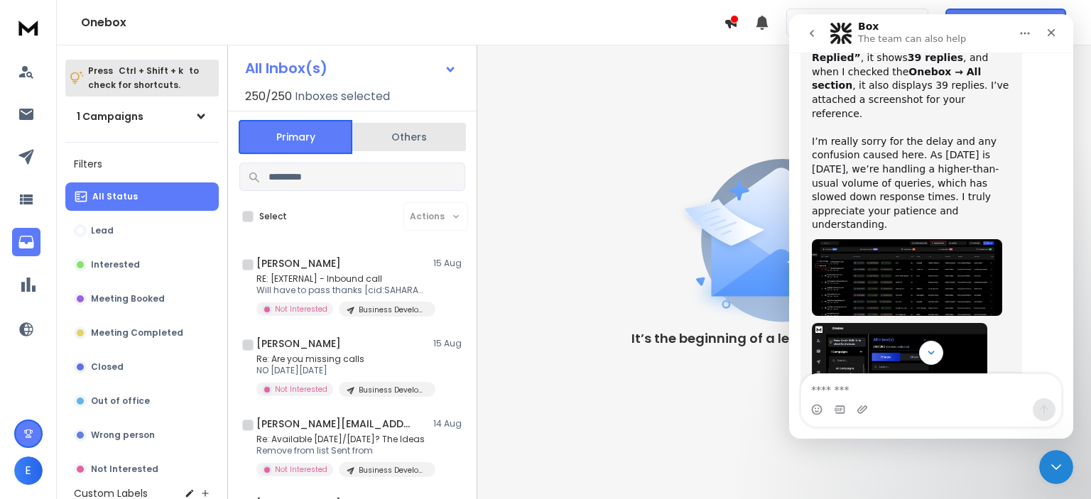
click at [386, 133] on button "Others" at bounding box center [409, 136] width 114 height 31
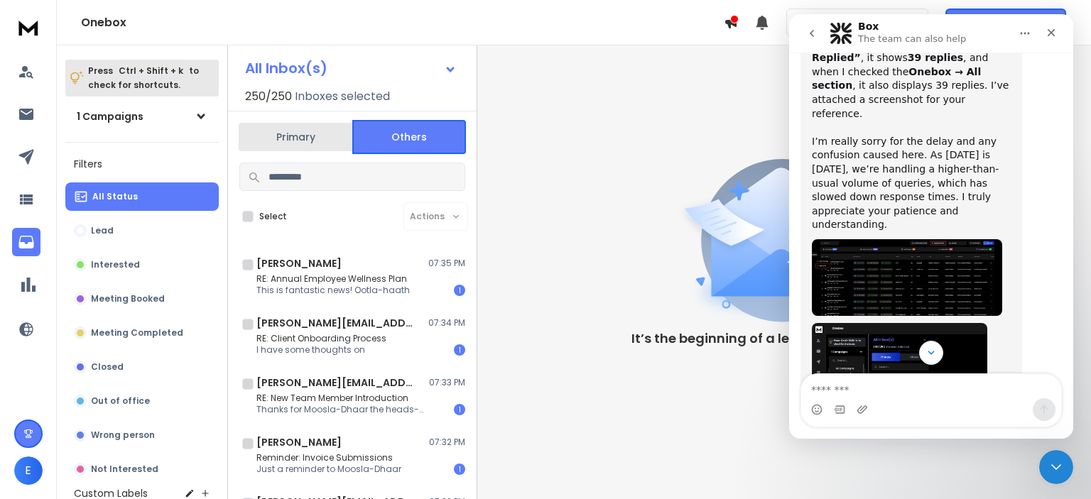
click at [921, 323] on img "Raj says…" at bounding box center [899, 418] width 175 height 190
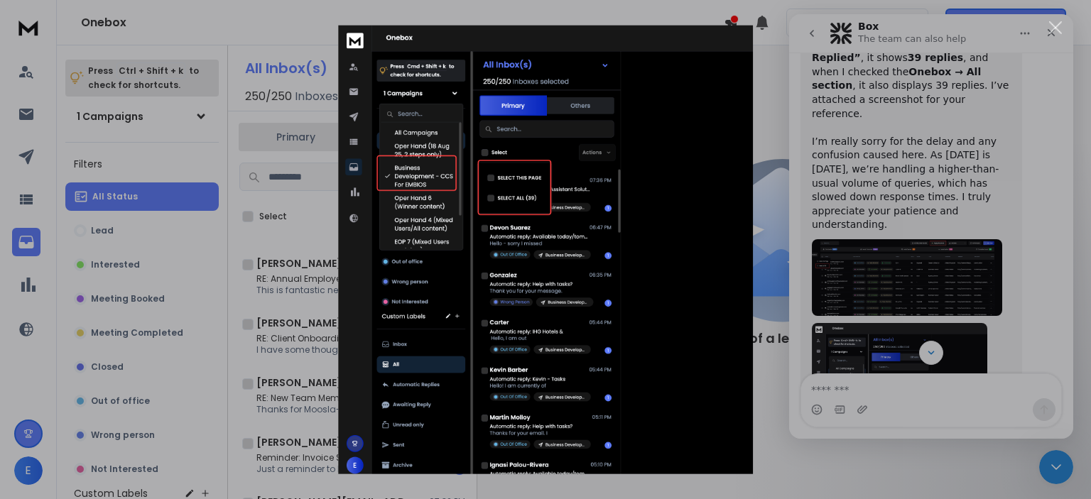
click at [504, 254] on img "Close" at bounding box center [545, 250] width 415 height 450
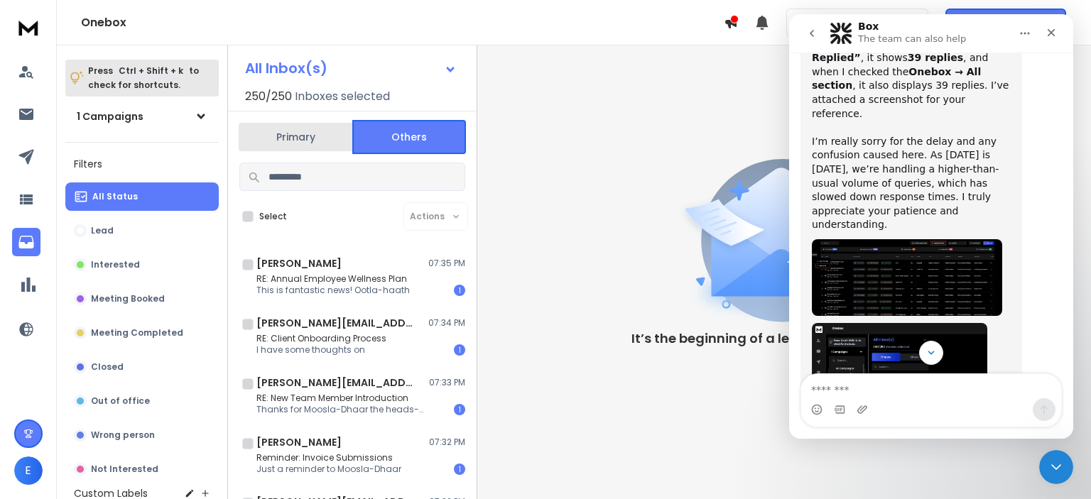
click at [858, 323] on img "Raj says…" at bounding box center [899, 418] width 175 height 190
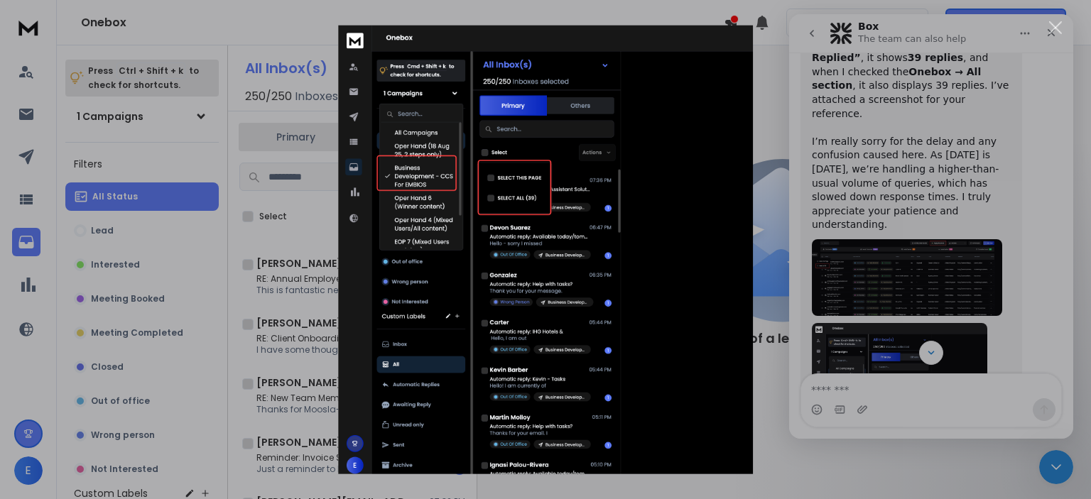
click at [298, 223] on div "Intercom messenger" at bounding box center [545, 249] width 1091 height 499
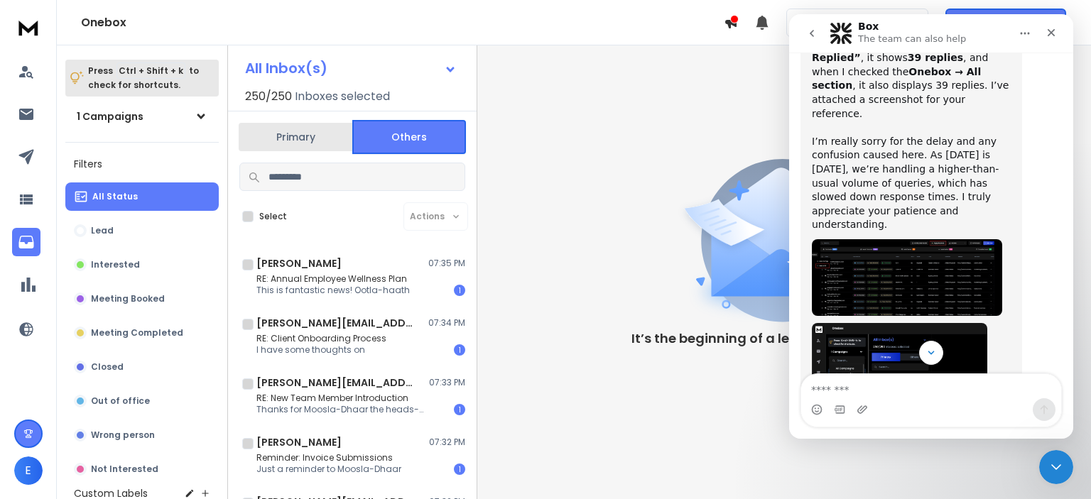
click at [297, 134] on button "Primary" at bounding box center [296, 136] width 114 height 31
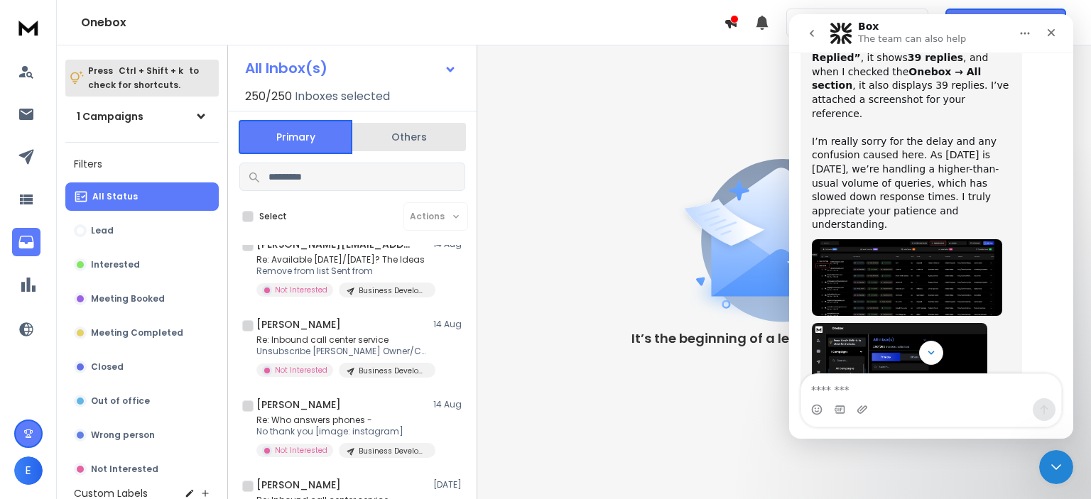
scroll to position [220, 0]
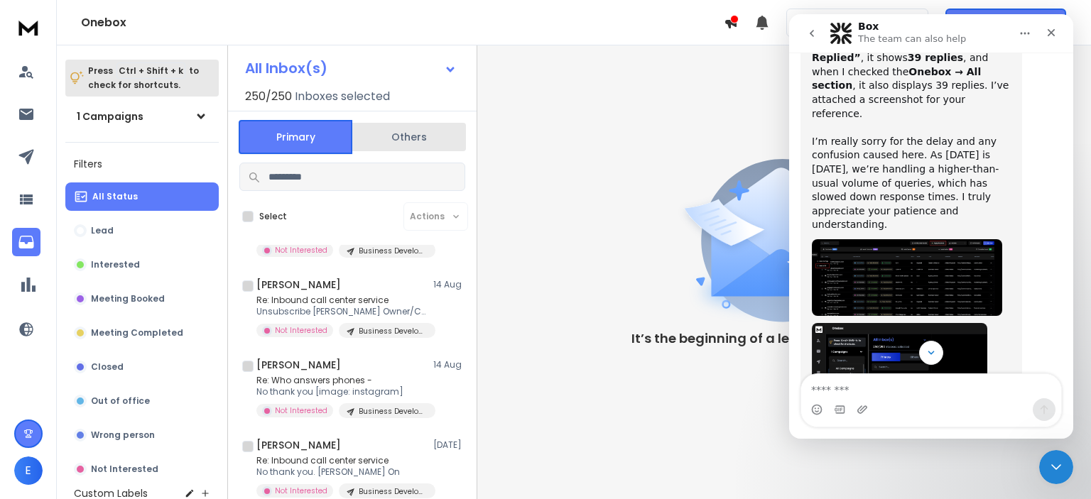
click at [113, 198] on p "All Status" at bounding box center [114, 196] width 45 height 11
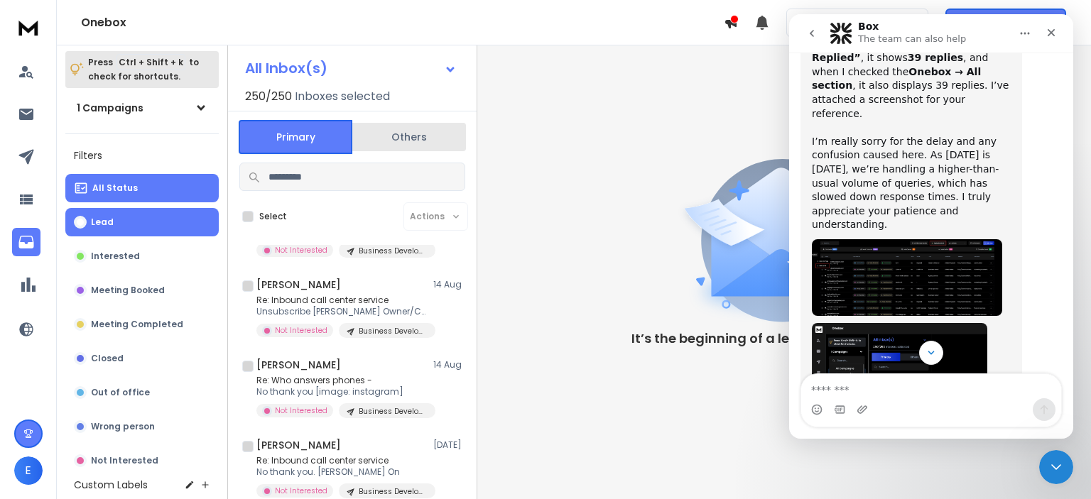
scroll to position [0, 0]
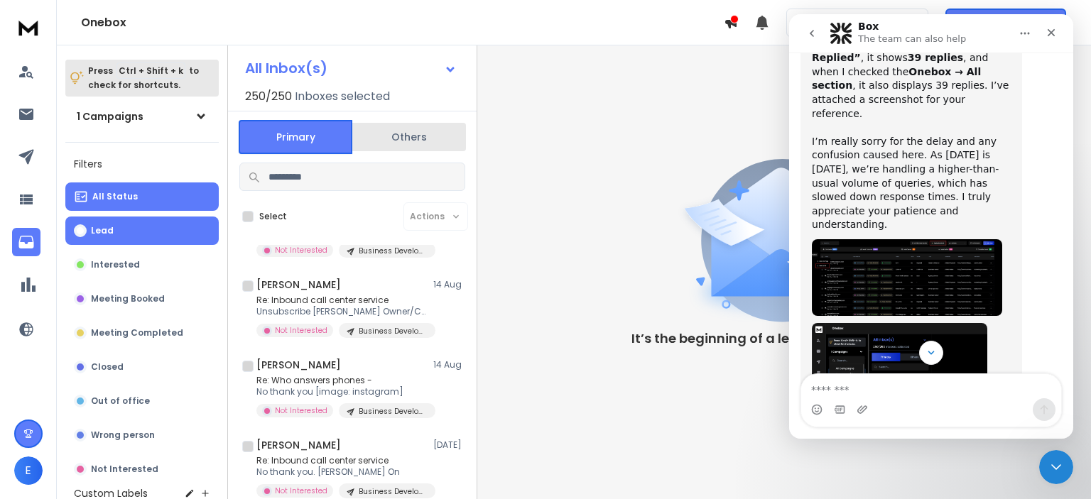
click at [121, 238] on button "Lead" at bounding box center [141, 231] width 153 height 28
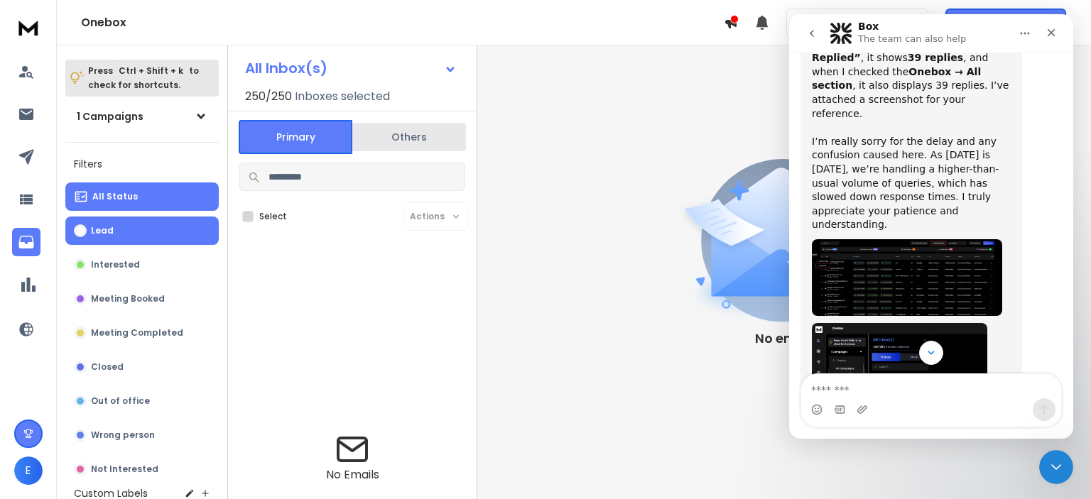
click at [120, 207] on button "All Status" at bounding box center [141, 197] width 153 height 28
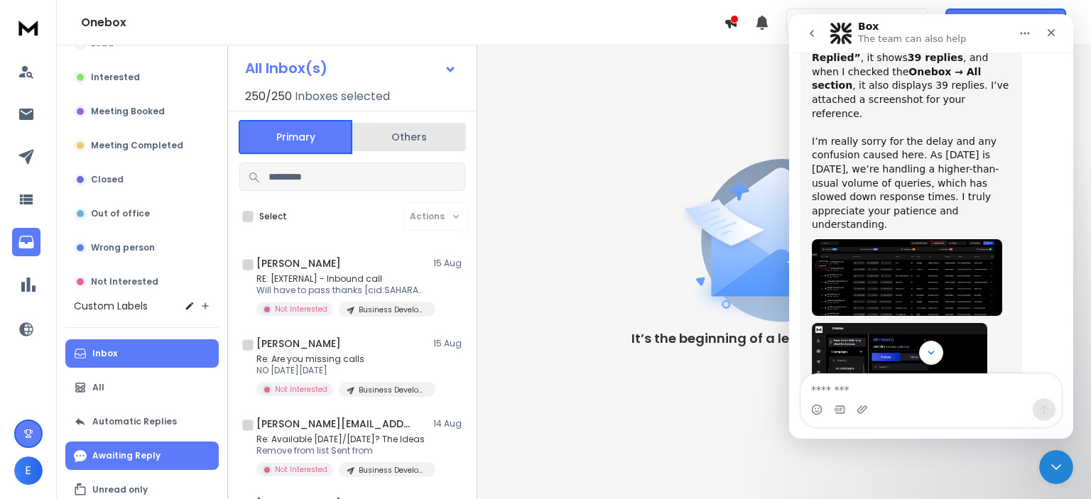
scroll to position [283, 0]
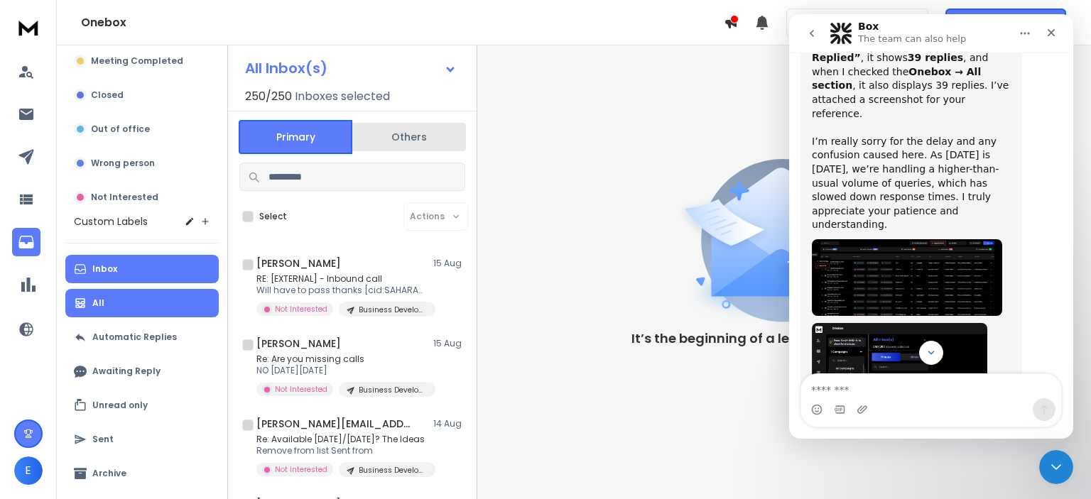
click at [109, 296] on button "All" at bounding box center [141, 303] width 153 height 28
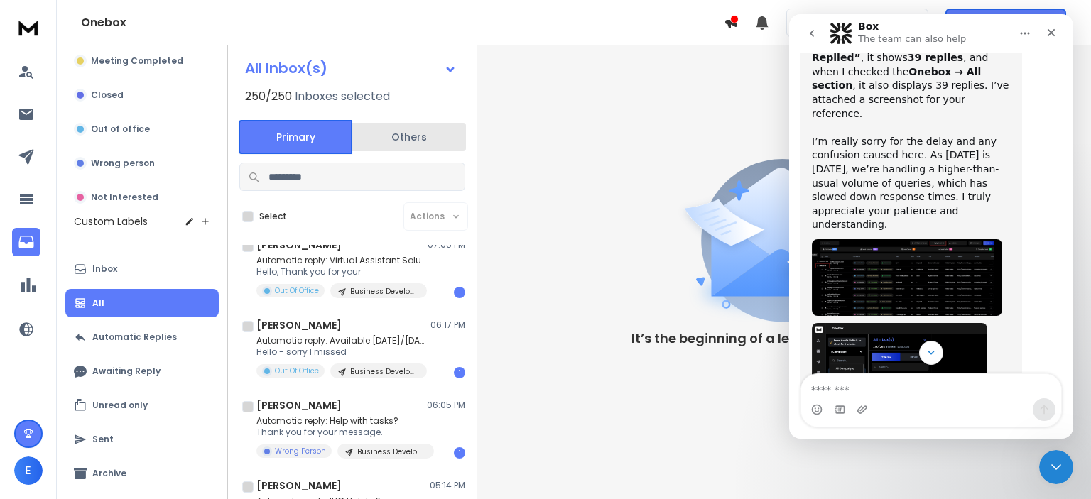
scroll to position [0, 0]
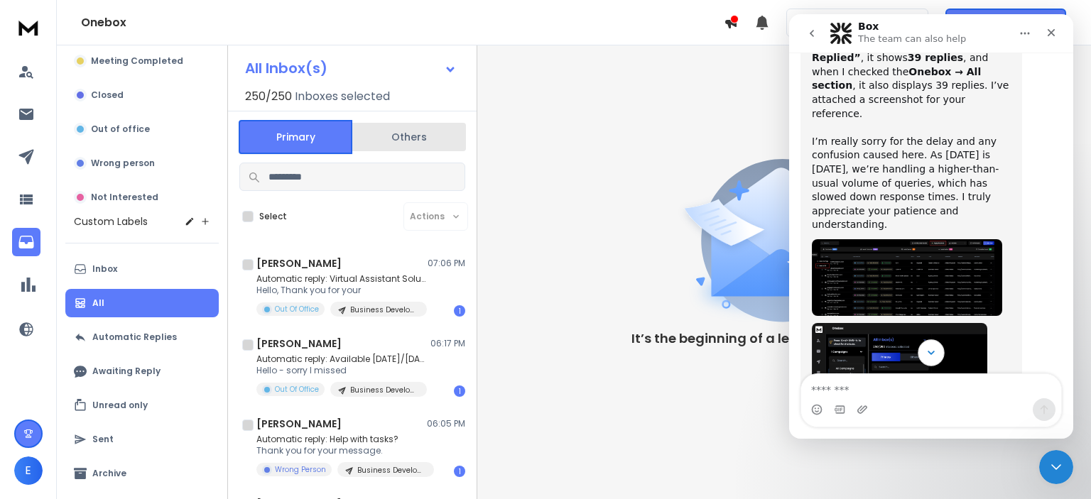
click at [937, 352] on icon "Scroll to bottom" at bounding box center [931, 353] width 13 height 13
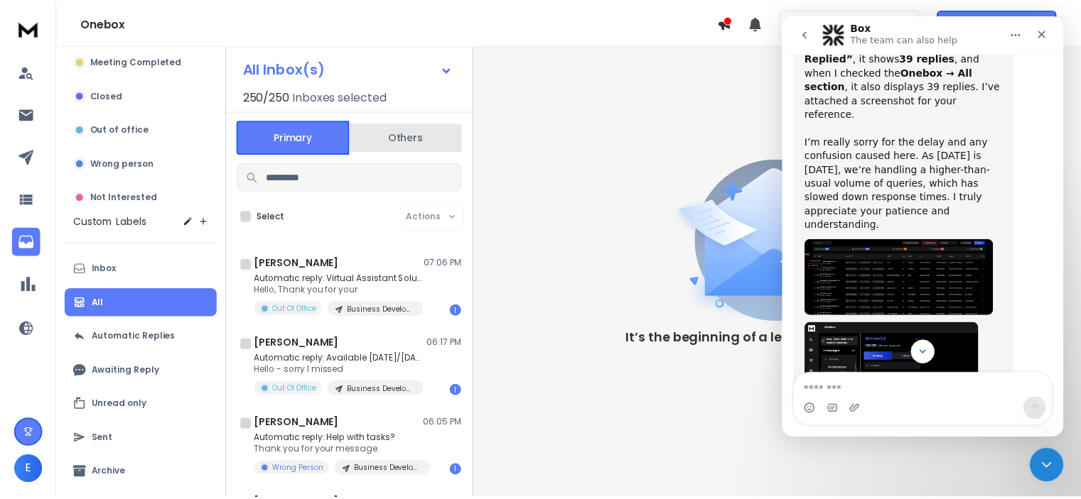
scroll to position [1577, 0]
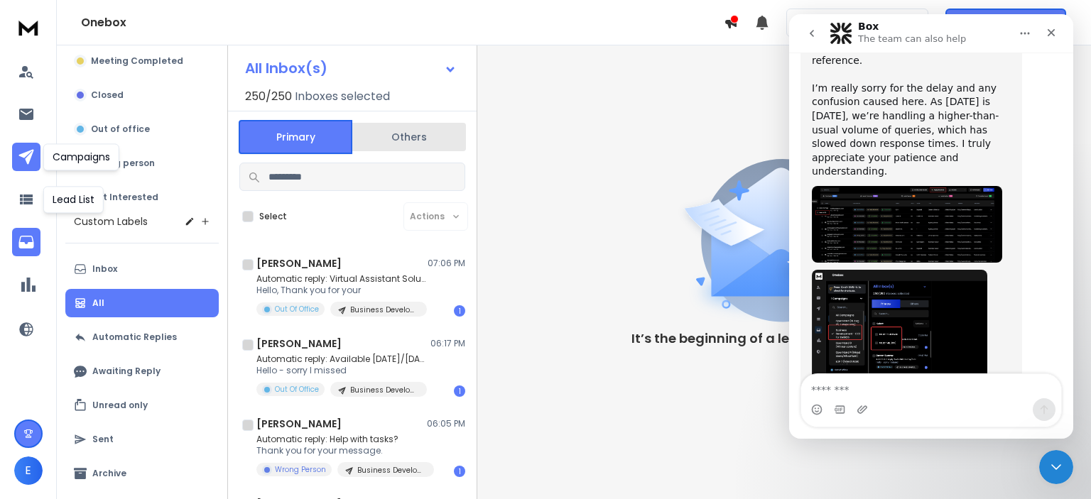
click at [23, 156] on icon at bounding box center [25, 156] width 15 height 15
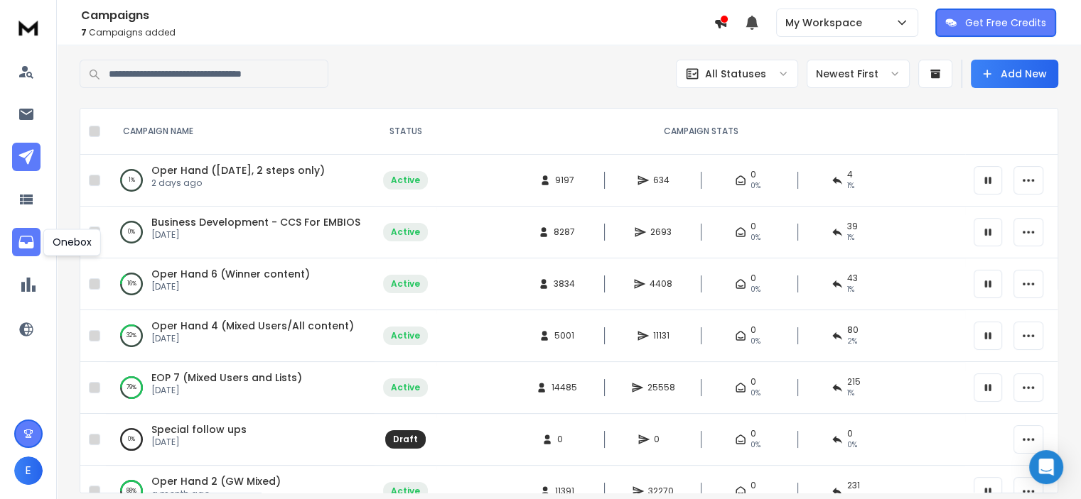
click at [37, 241] on link at bounding box center [26, 242] width 28 height 28
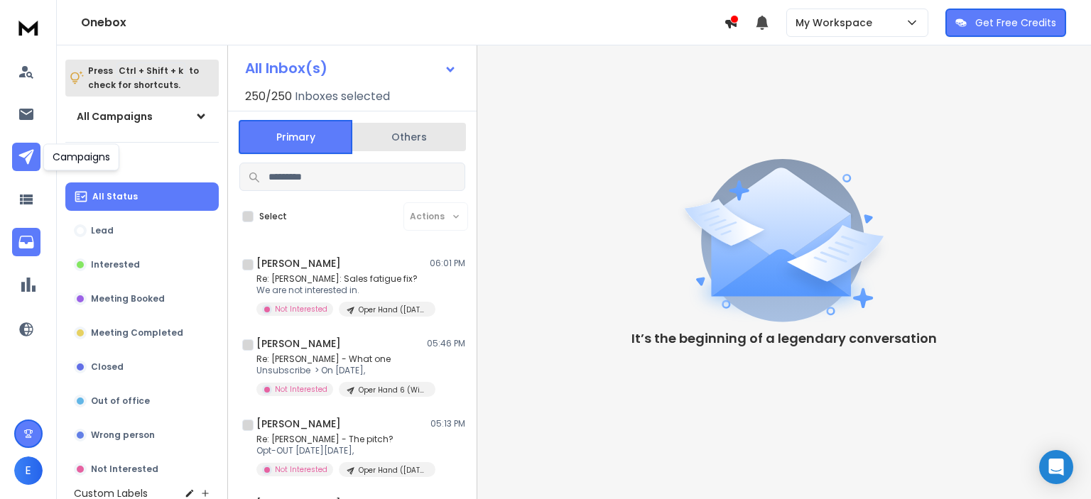
click at [33, 151] on icon at bounding box center [25, 156] width 15 height 15
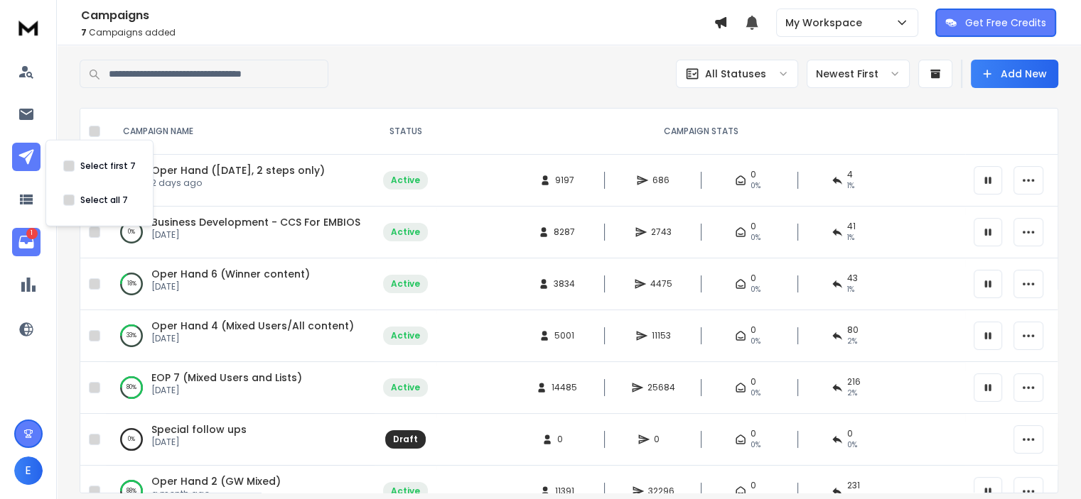
click at [20, 241] on icon at bounding box center [25, 242] width 15 height 13
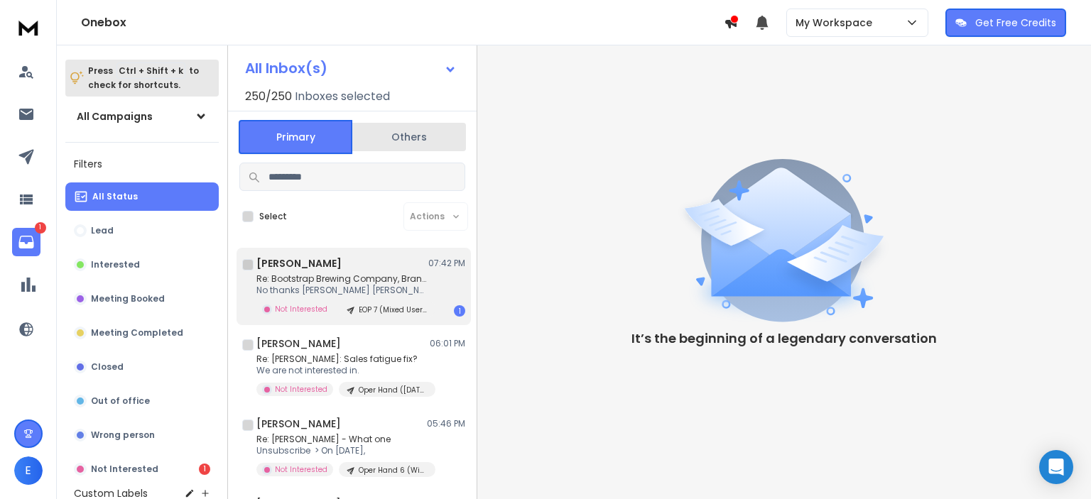
click at [296, 274] on p "Re: Bootstrap Brewing Company, Brands" at bounding box center [341, 279] width 171 height 11
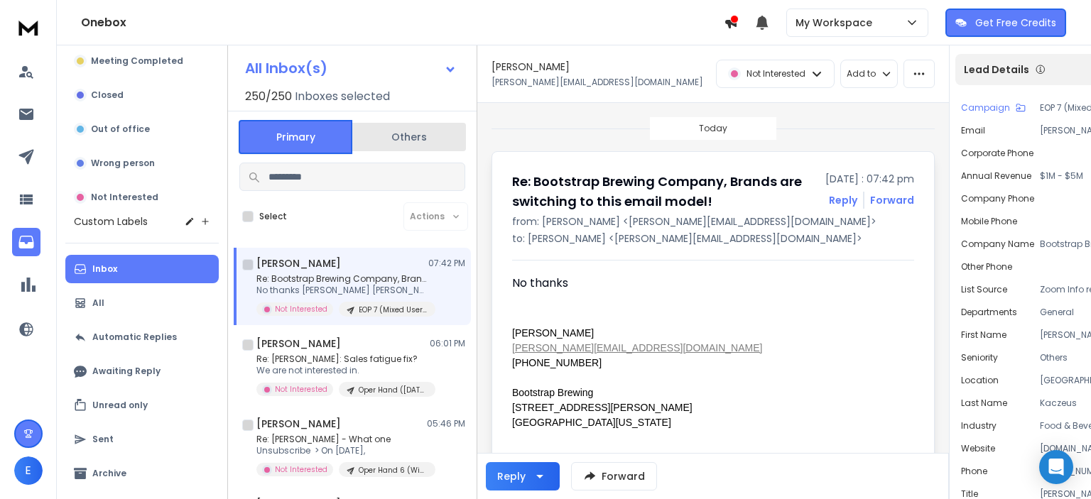
scroll to position [284, 0]
click at [133, 296] on button "All" at bounding box center [141, 303] width 153 height 28
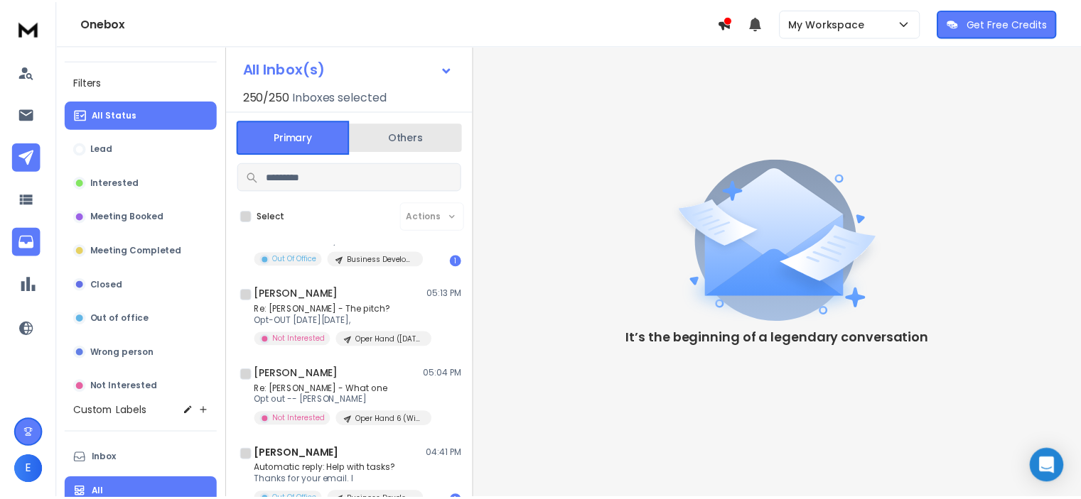
scroll to position [0, 0]
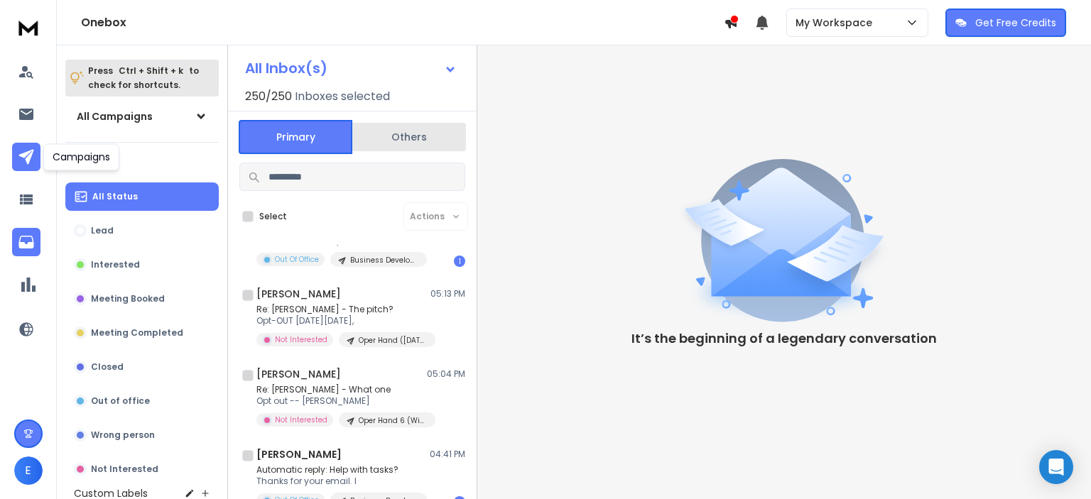
click at [26, 156] on icon at bounding box center [26, 156] width 17 height 17
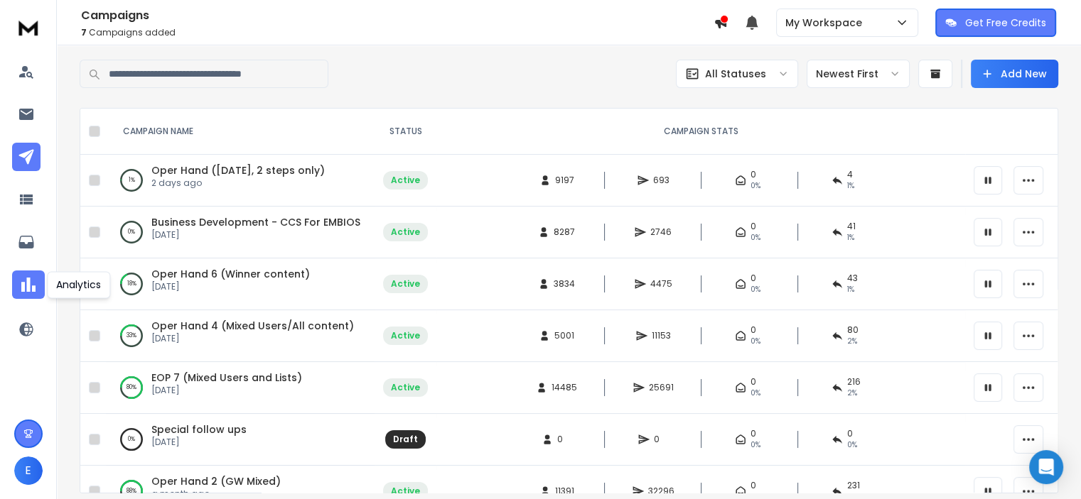
click at [23, 286] on icon at bounding box center [28, 285] width 14 height 14
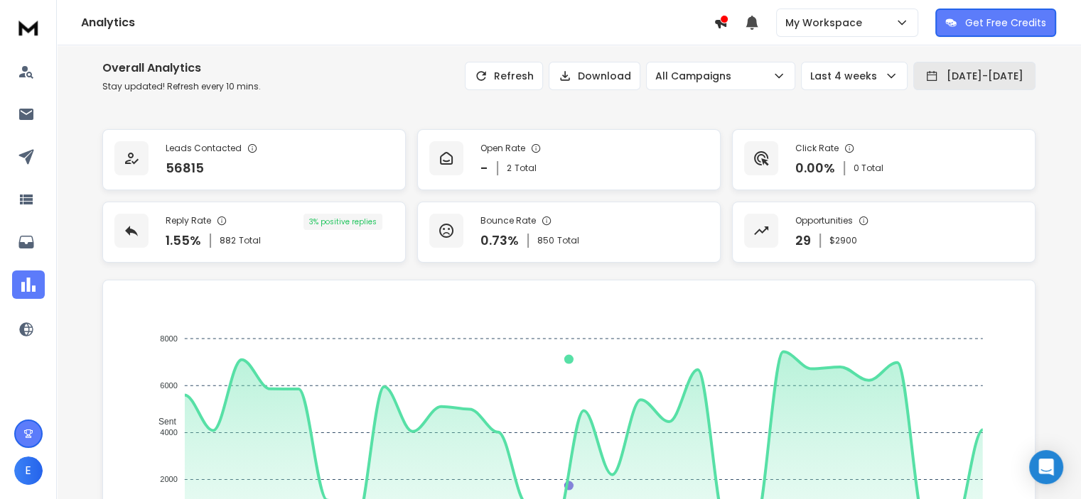
click at [964, 85] on button "21 Jul 2025 - 18 Aug 2025" at bounding box center [974, 76] width 122 height 28
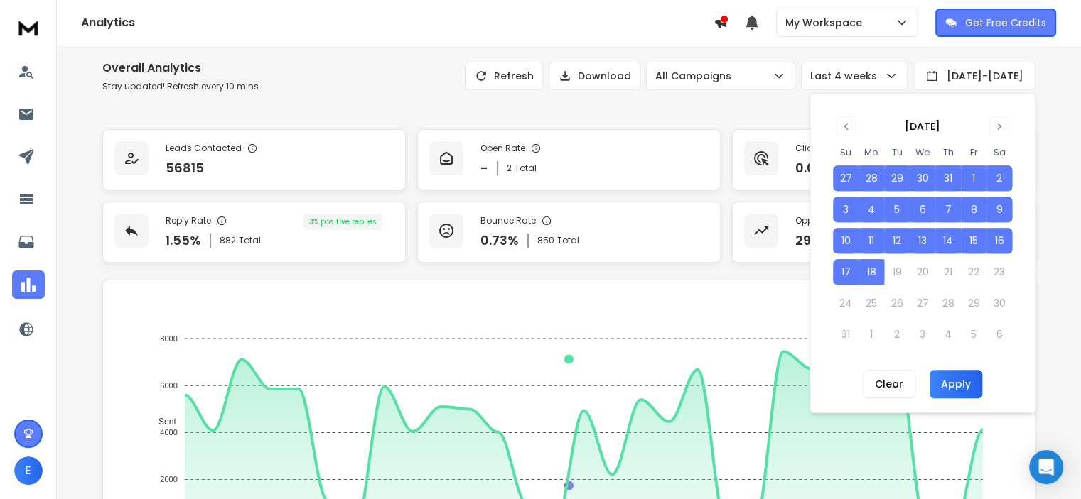
click at [864, 274] on button "18" at bounding box center [871, 272] width 26 height 26
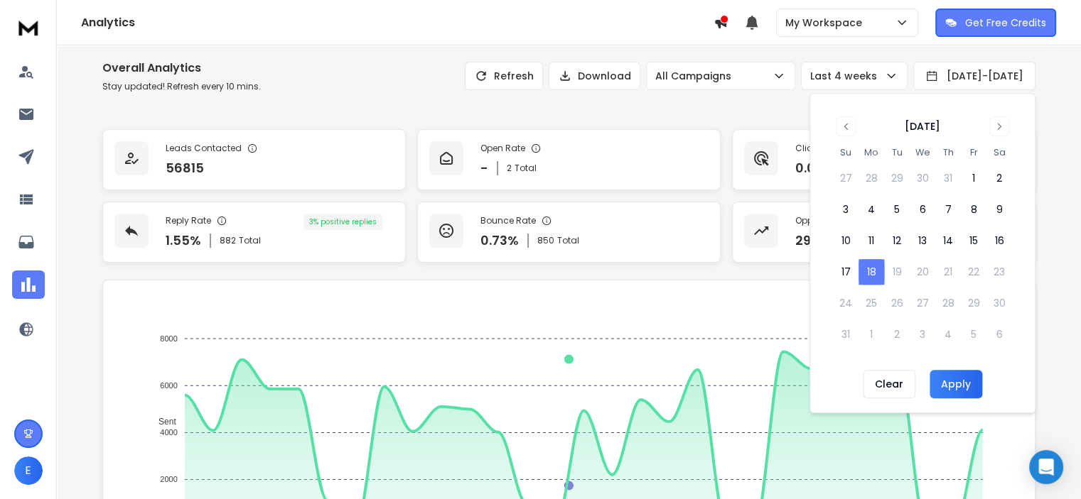
click at [969, 385] on button "Apply" at bounding box center [955, 384] width 53 height 28
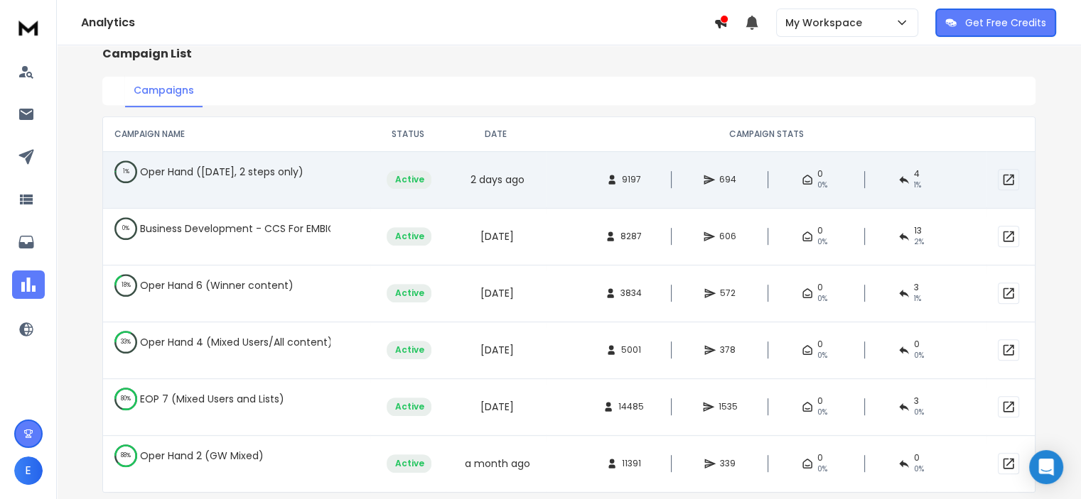
scroll to position [586, 0]
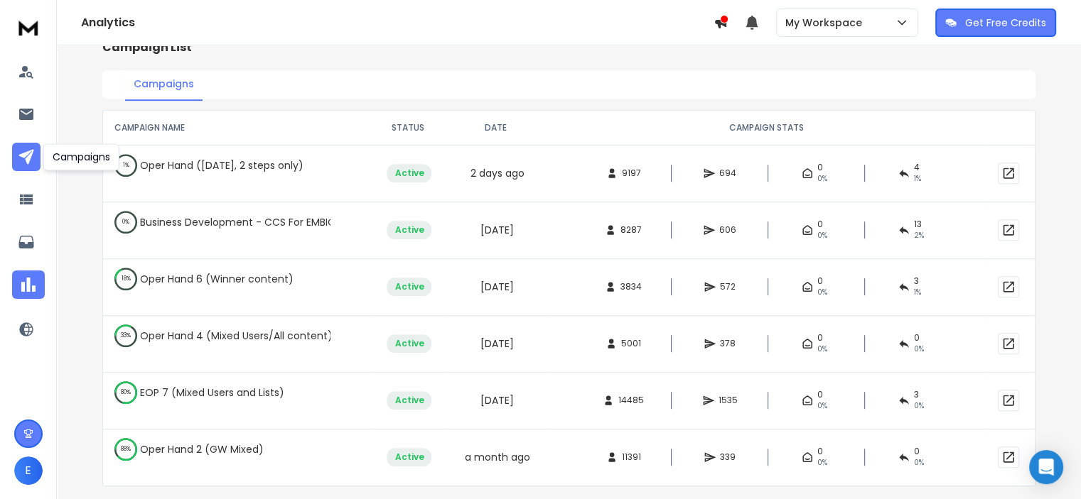
click at [31, 166] on link at bounding box center [26, 157] width 28 height 28
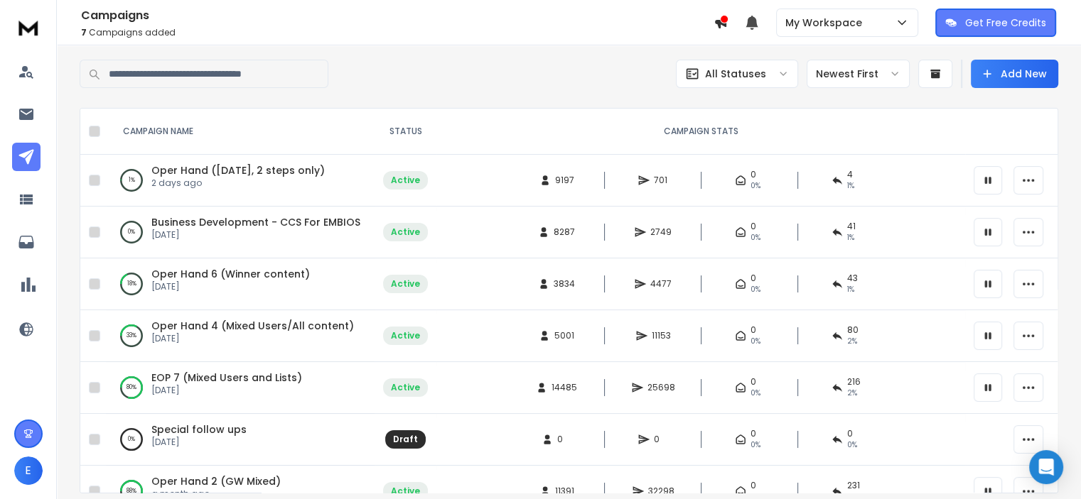
scroll to position [34, 0]
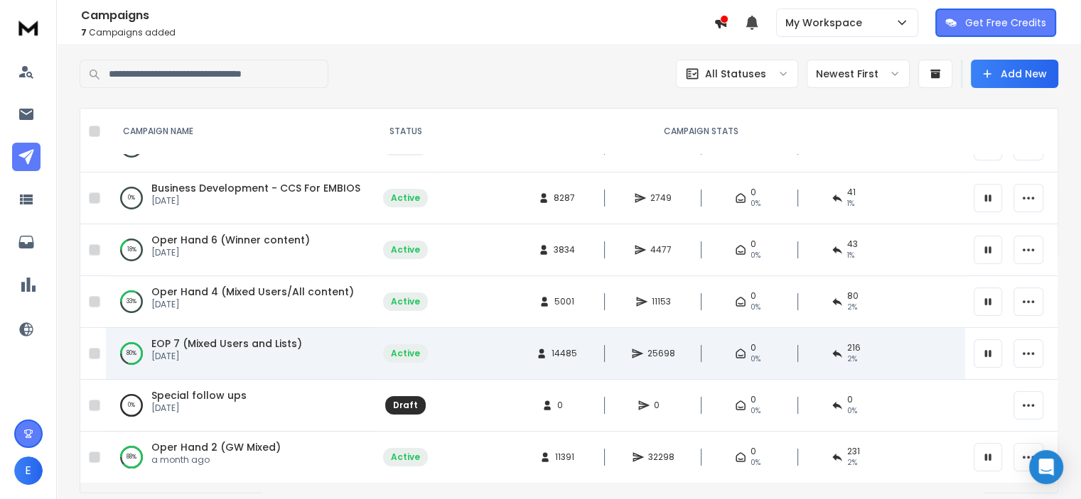
click at [197, 356] on p "[DATE]" at bounding box center [226, 356] width 151 height 11
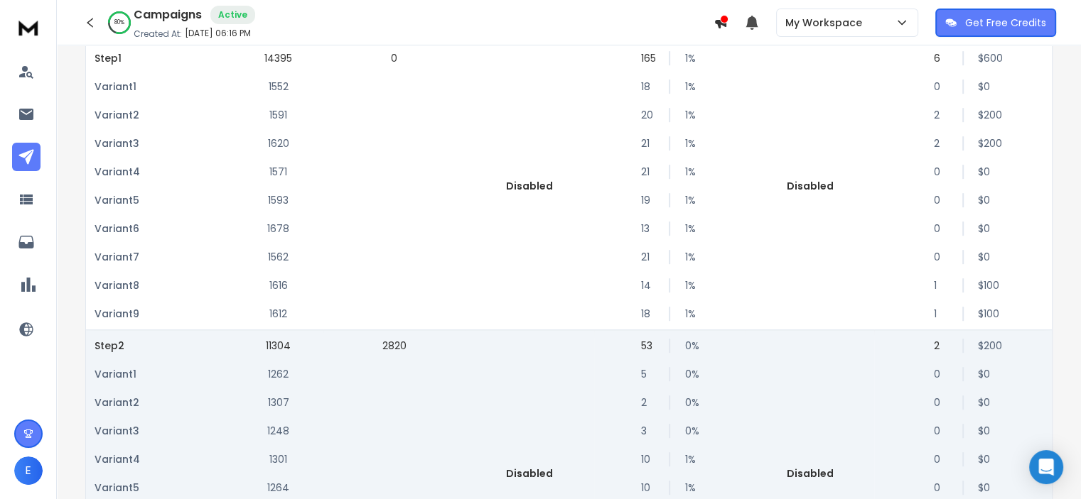
scroll to position [546, 0]
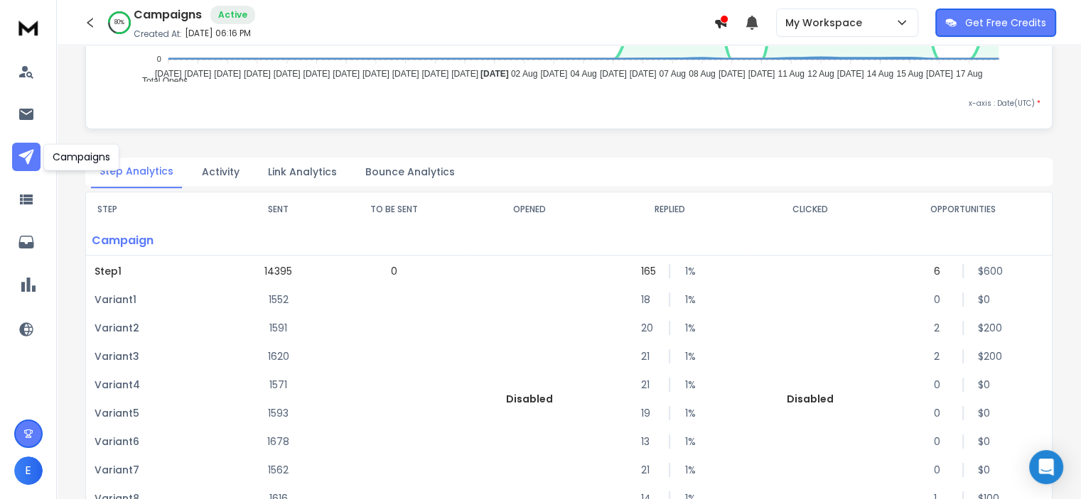
click at [28, 151] on icon at bounding box center [25, 156] width 15 height 15
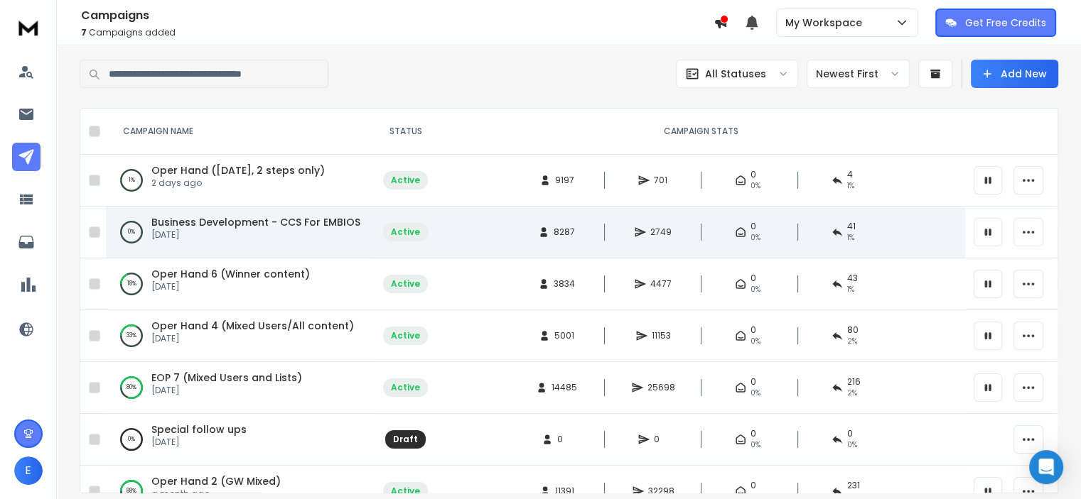
scroll to position [34, 0]
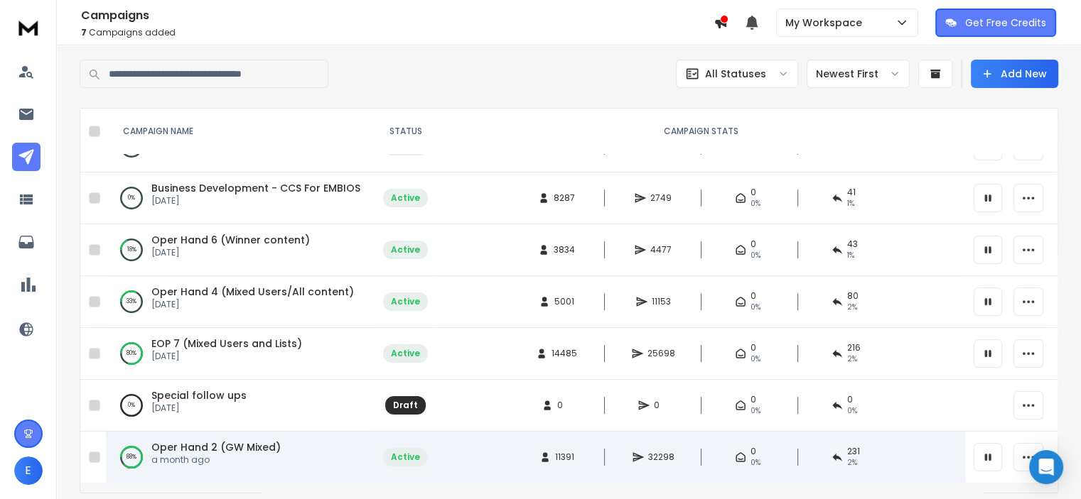
click at [173, 455] on p "a month ago" at bounding box center [215, 460] width 129 height 11
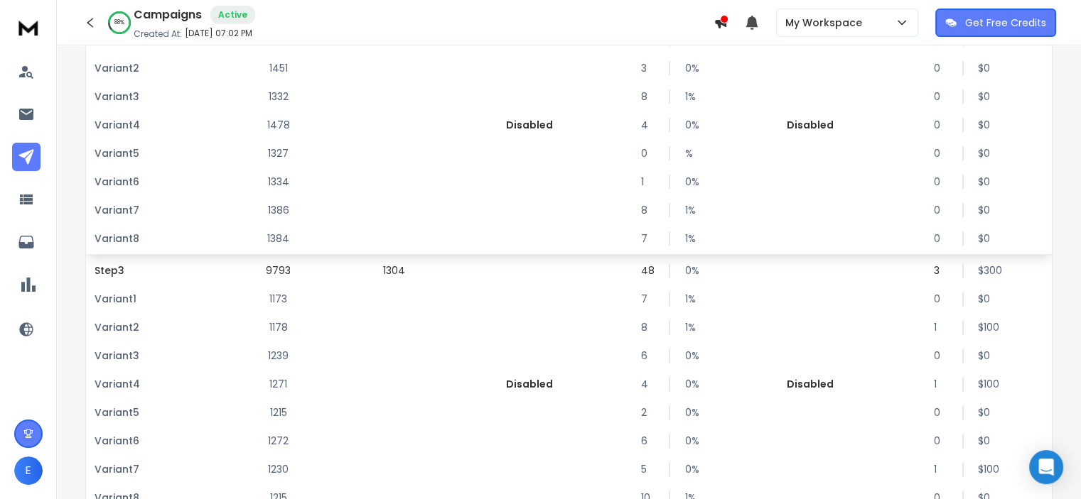
scroll to position [1104, 0]
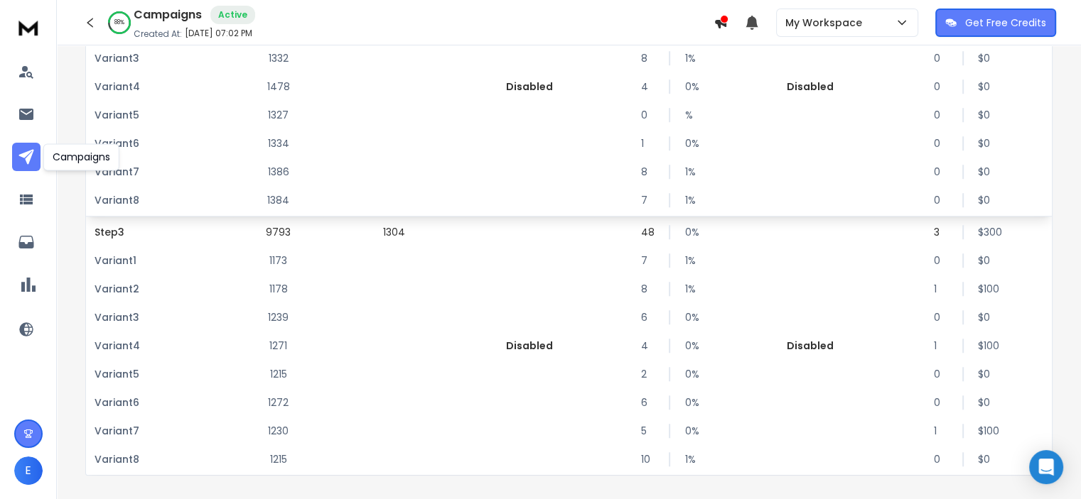
click at [19, 155] on icon at bounding box center [25, 156] width 15 height 15
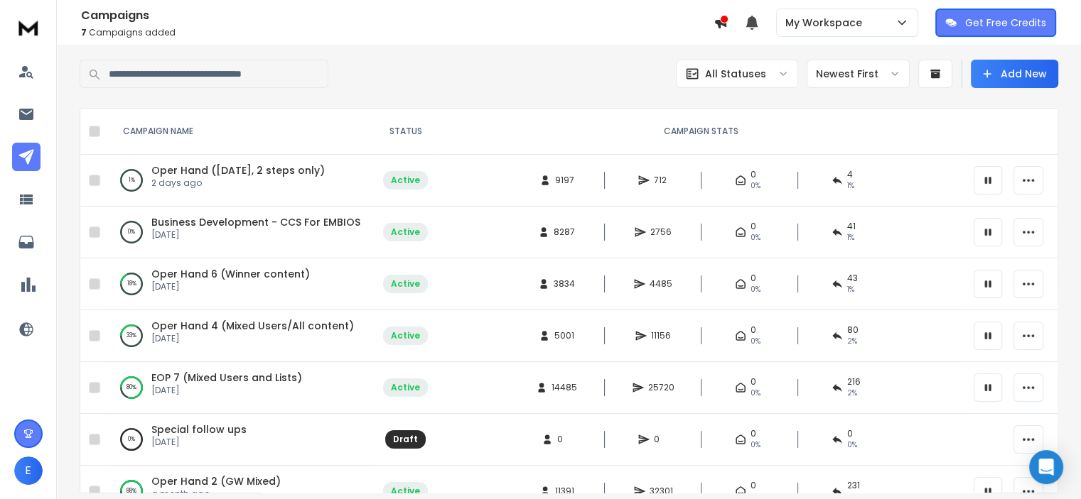
click at [578, 57] on div "Campaigns 7 Campaigns Added All Statuses Newest First Add New CAMPAIGN NAME STA…" at bounding box center [569, 276] width 1024 height 463
click at [22, 245] on icon at bounding box center [25, 242] width 15 height 13
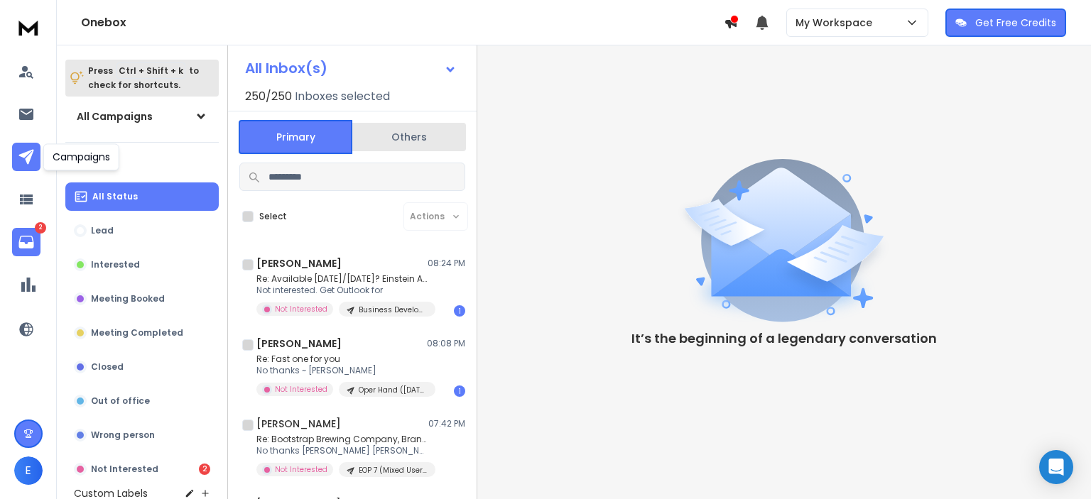
click at [29, 160] on icon at bounding box center [25, 156] width 15 height 15
